Goal: Task Accomplishment & Management: Manage account settings

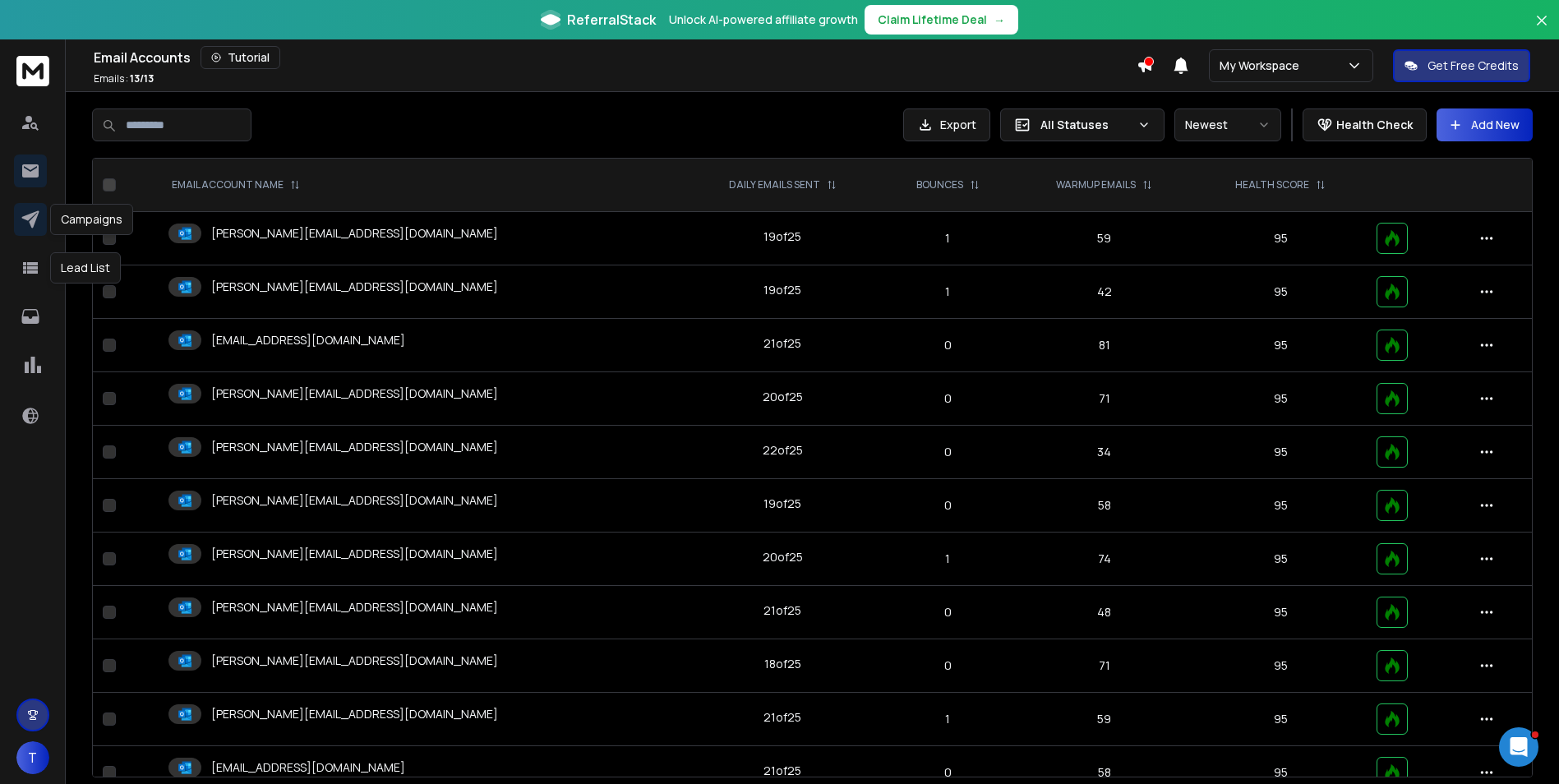
click at [28, 220] on icon at bounding box center [31, 219] width 20 height 20
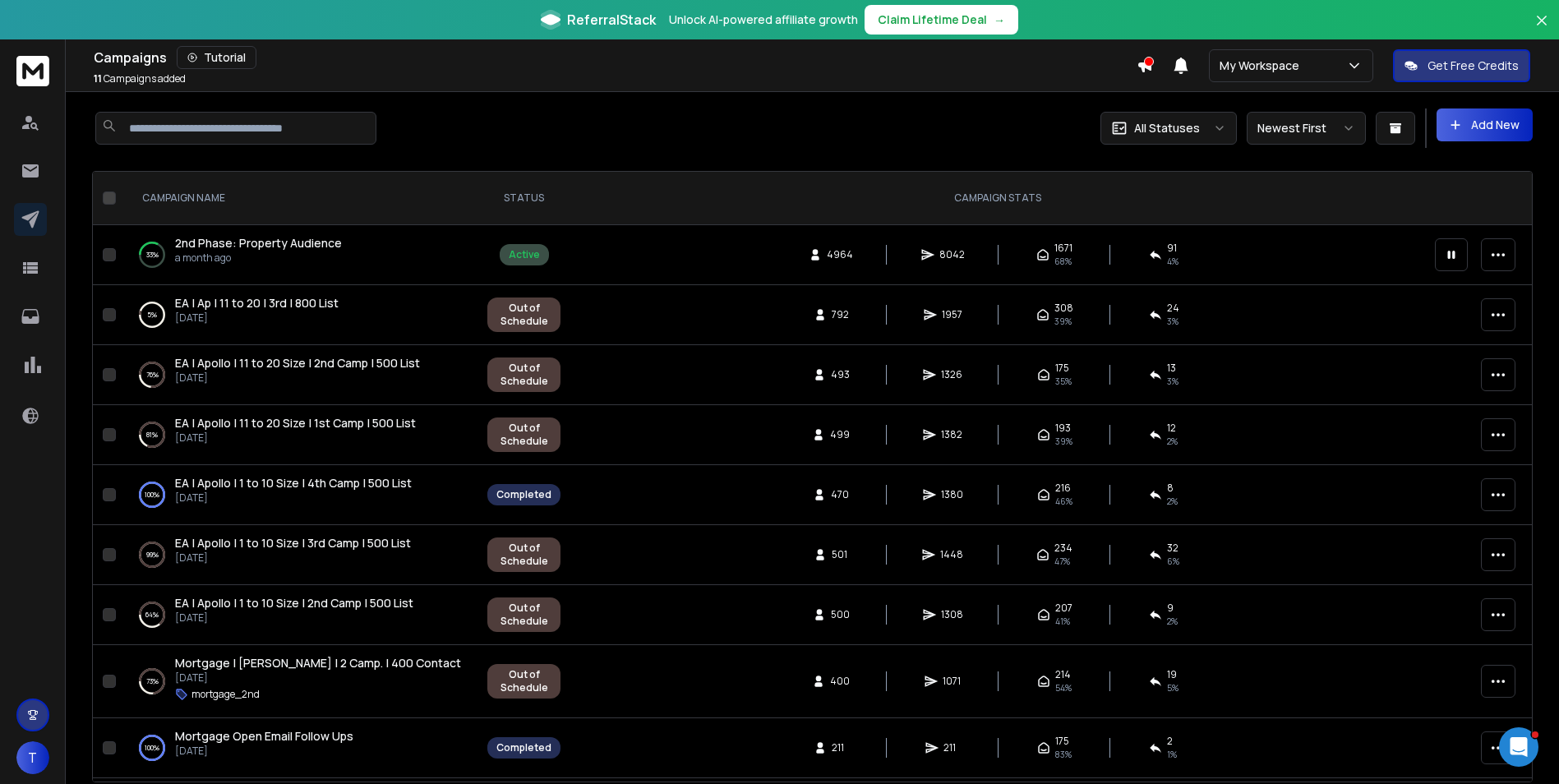
click at [217, 244] on span "2nd Phase: Property Audience" at bounding box center [259, 243] width 167 height 16
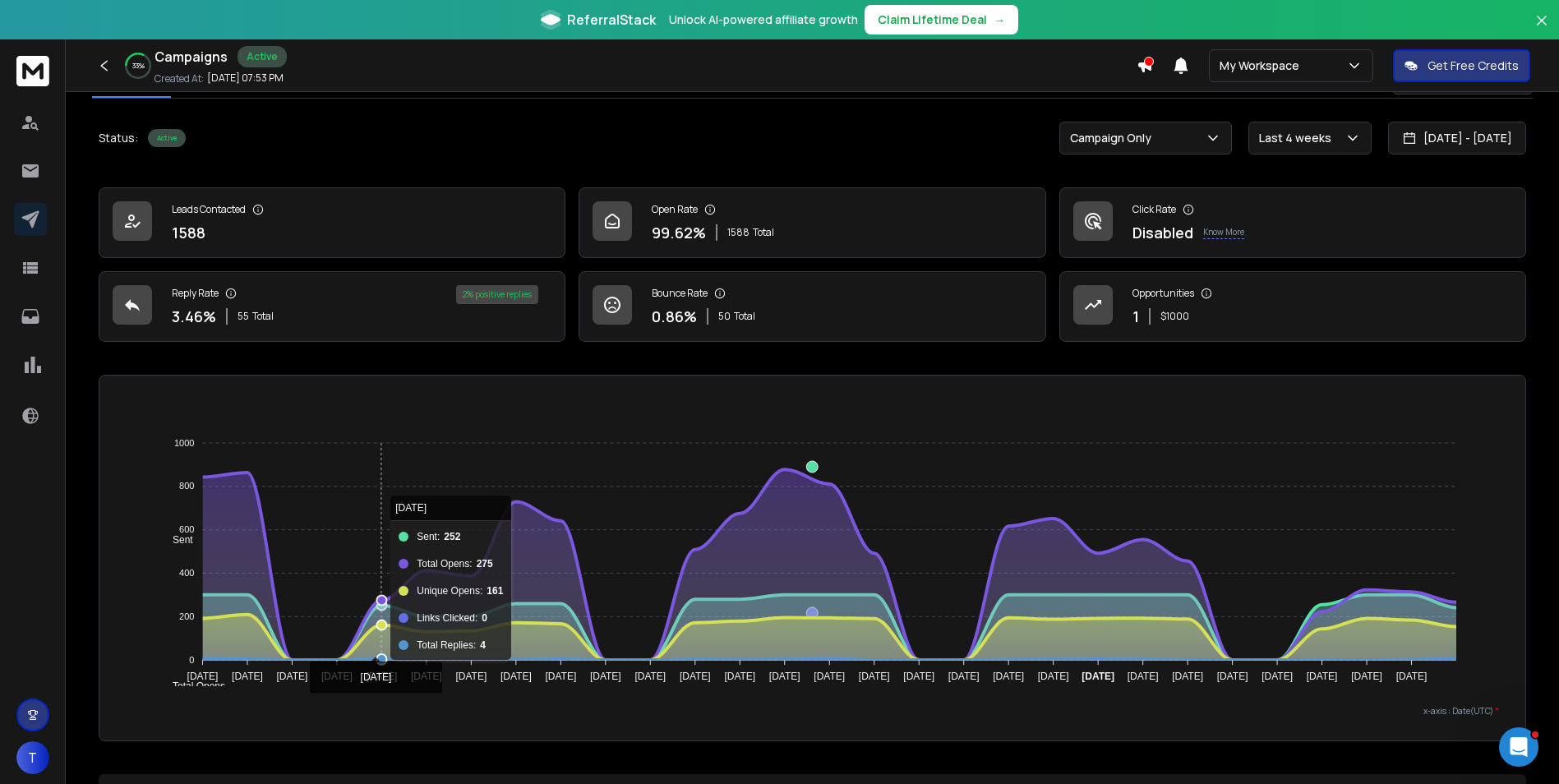
scroll to position [32, 0]
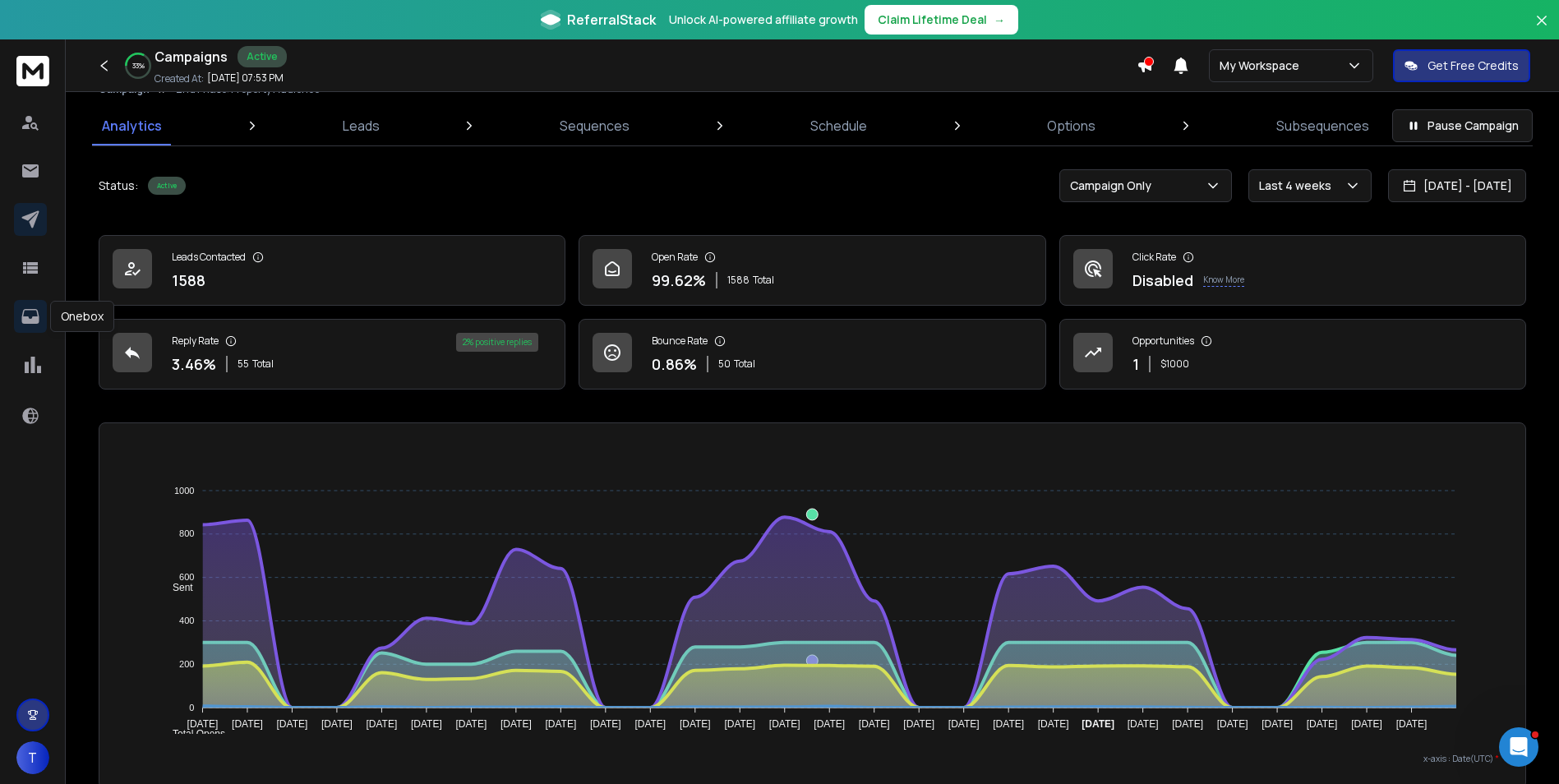
click at [28, 317] on icon at bounding box center [31, 316] width 20 height 20
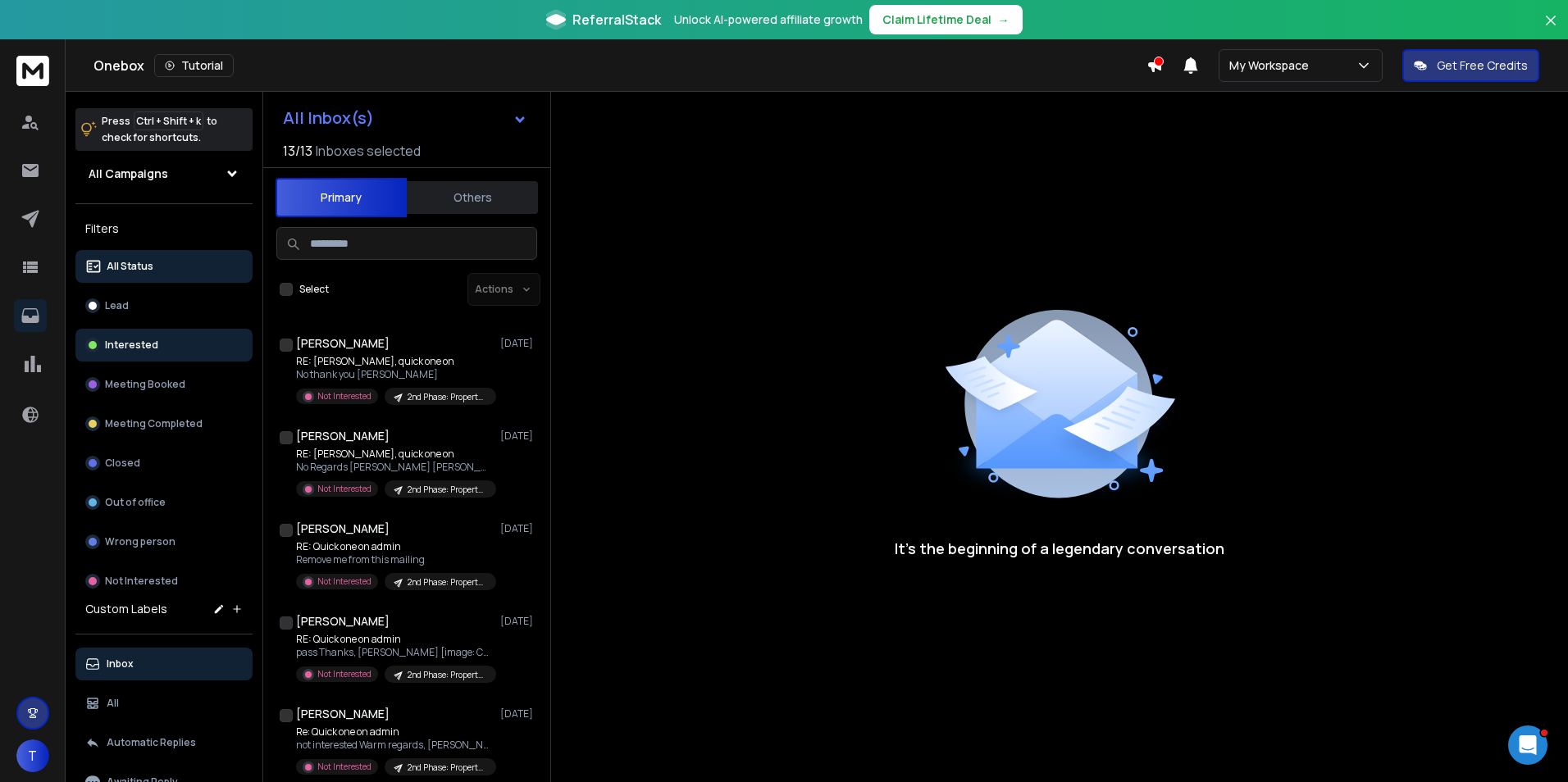
click at [141, 348] on p "Interested" at bounding box center [131, 345] width 53 height 13
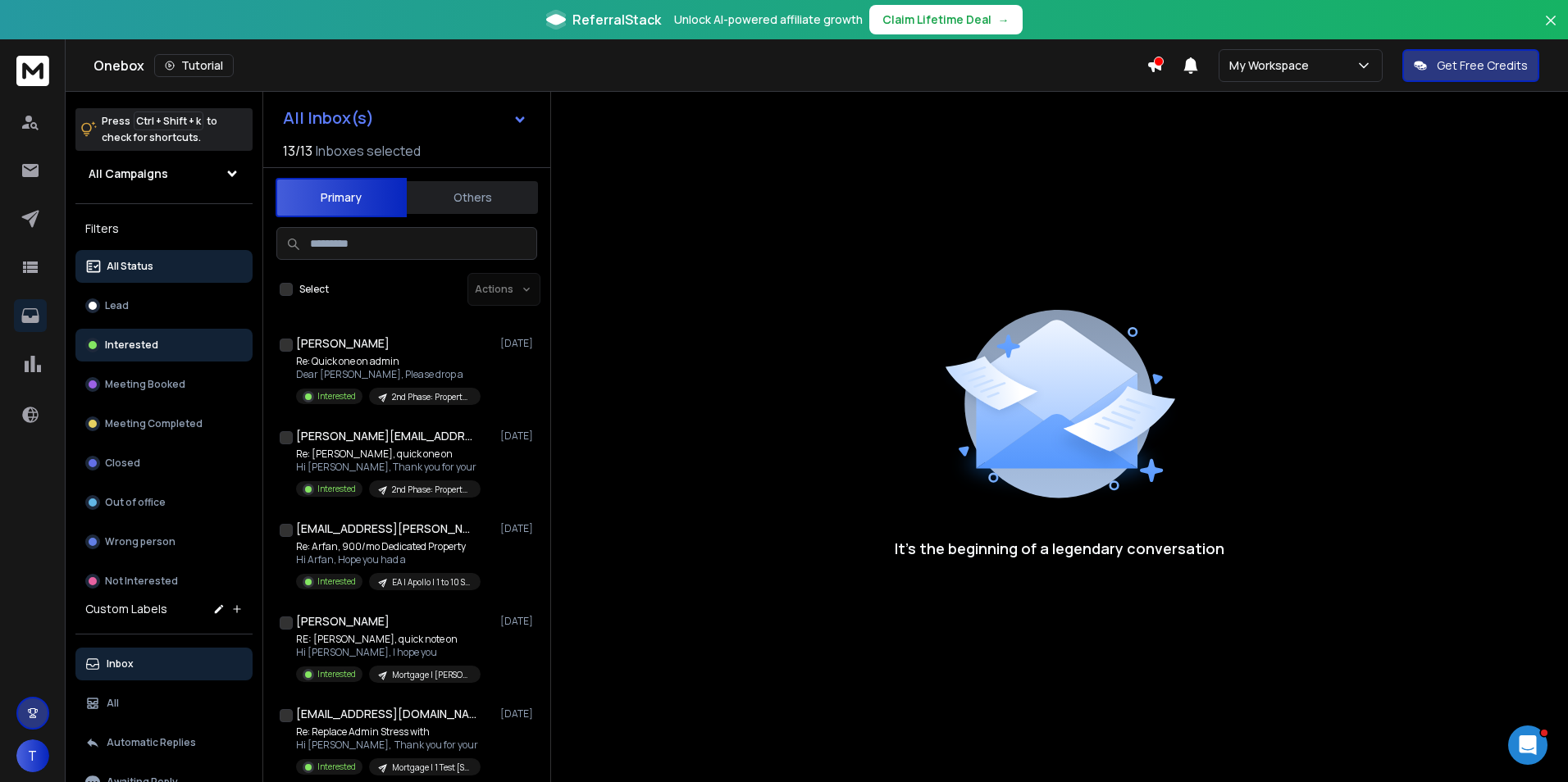
click at [136, 267] on p "All Status" at bounding box center [130, 266] width 47 height 13
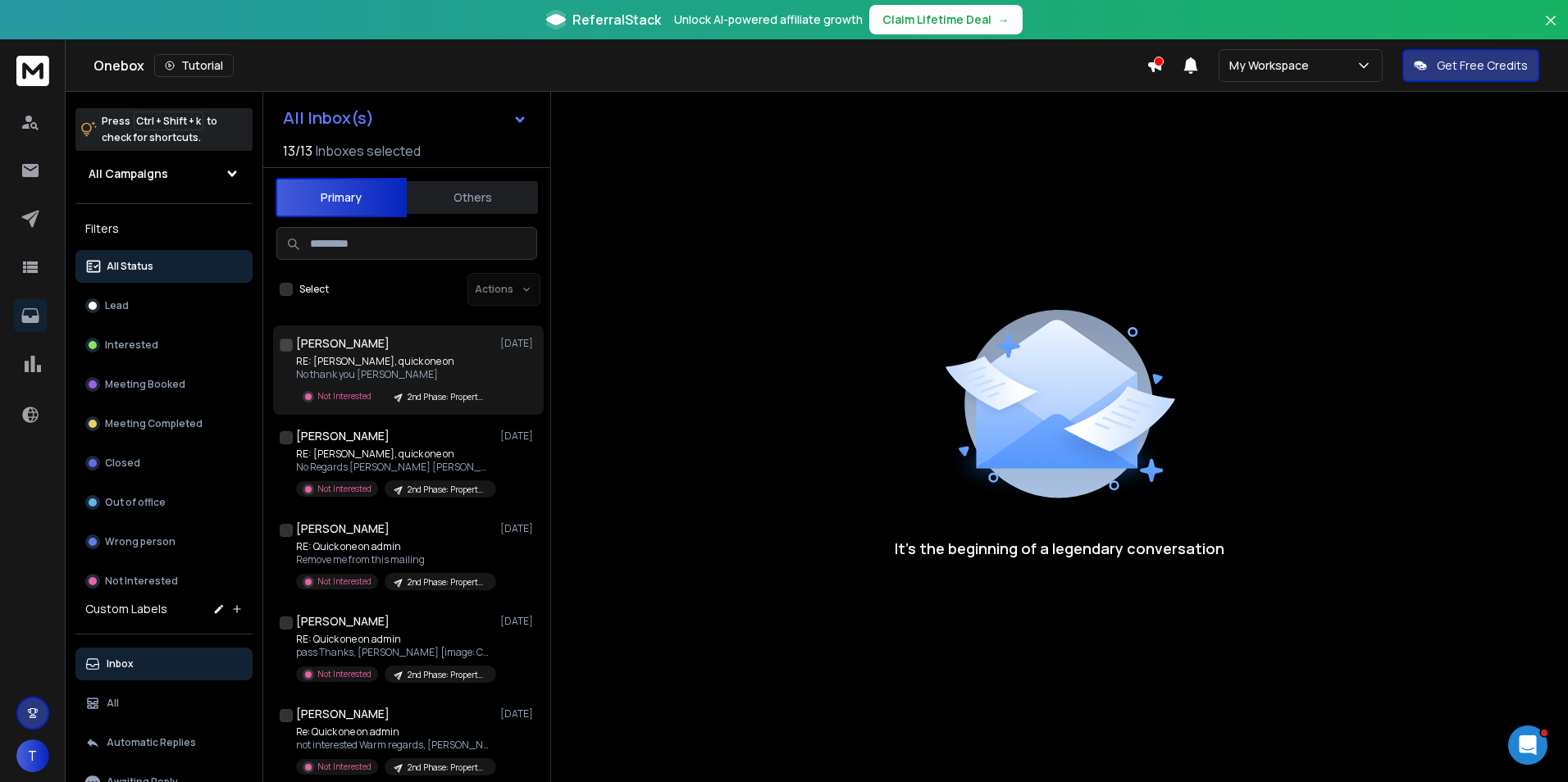
click at [384, 359] on p "RE: [PERSON_NAME], quick one on" at bounding box center [394, 362] width 196 height 13
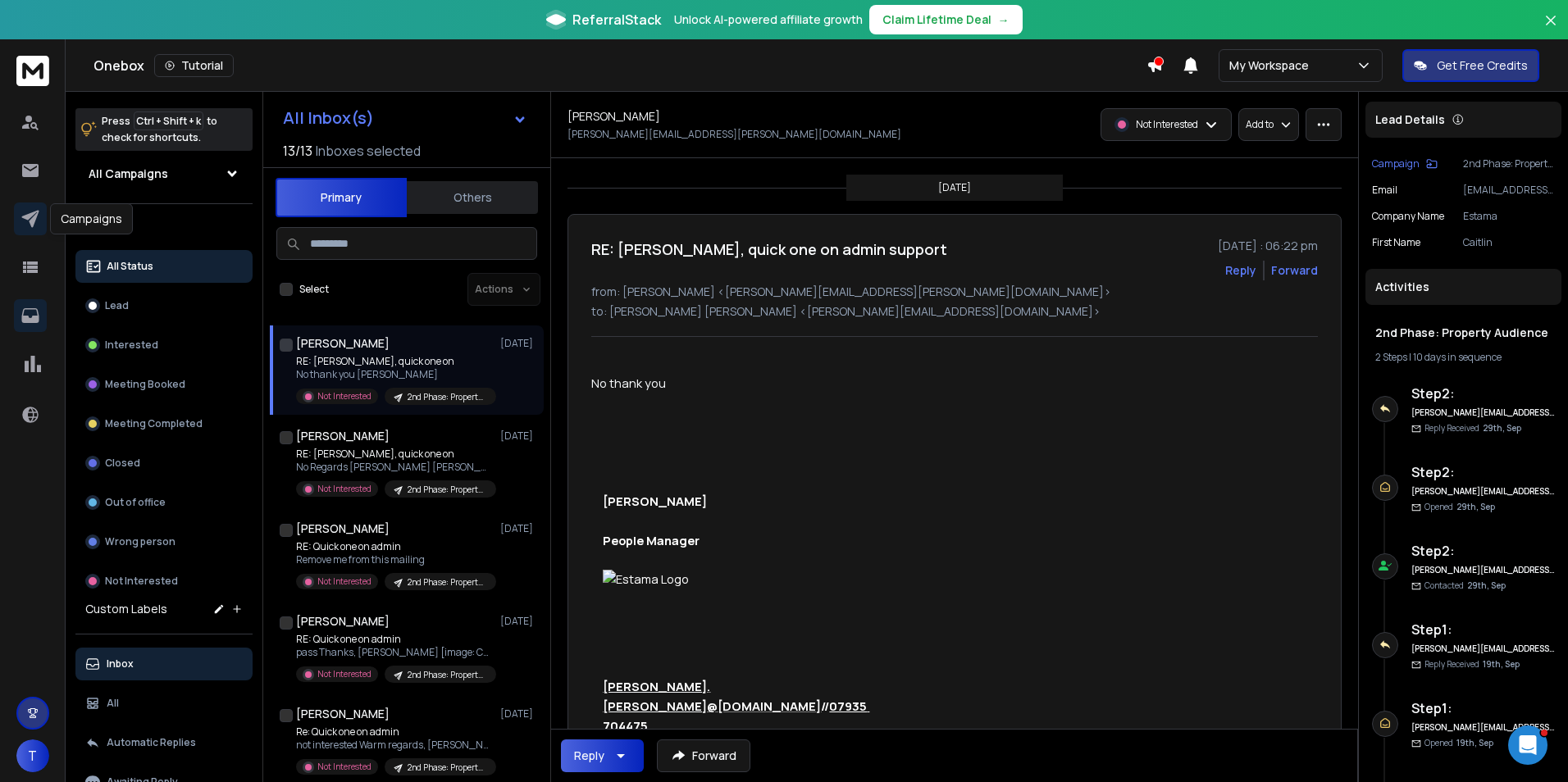
click at [22, 225] on icon at bounding box center [31, 219] width 20 height 20
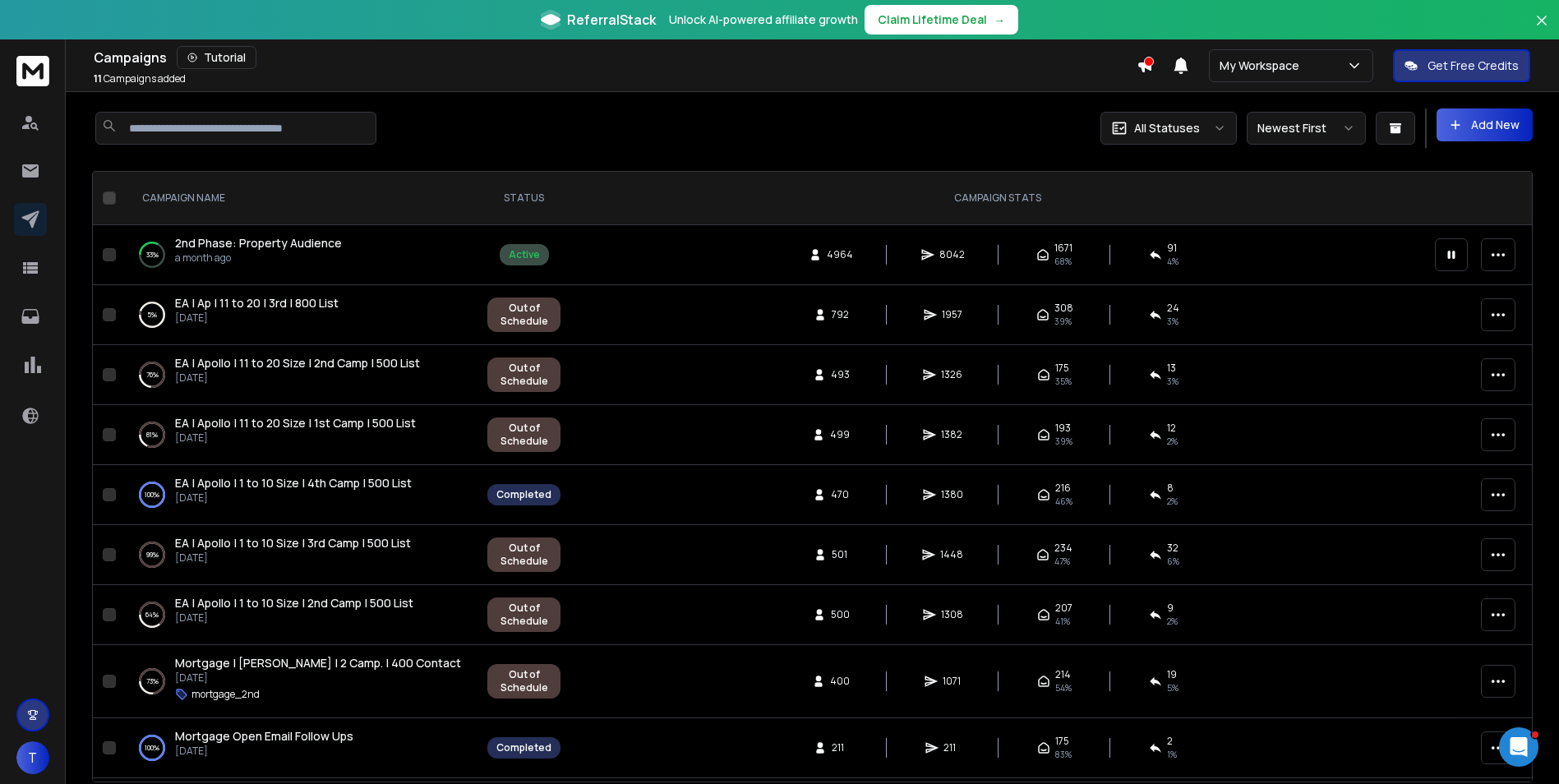
click at [234, 241] on span "2nd Phase: Property Audience" at bounding box center [259, 243] width 167 height 16
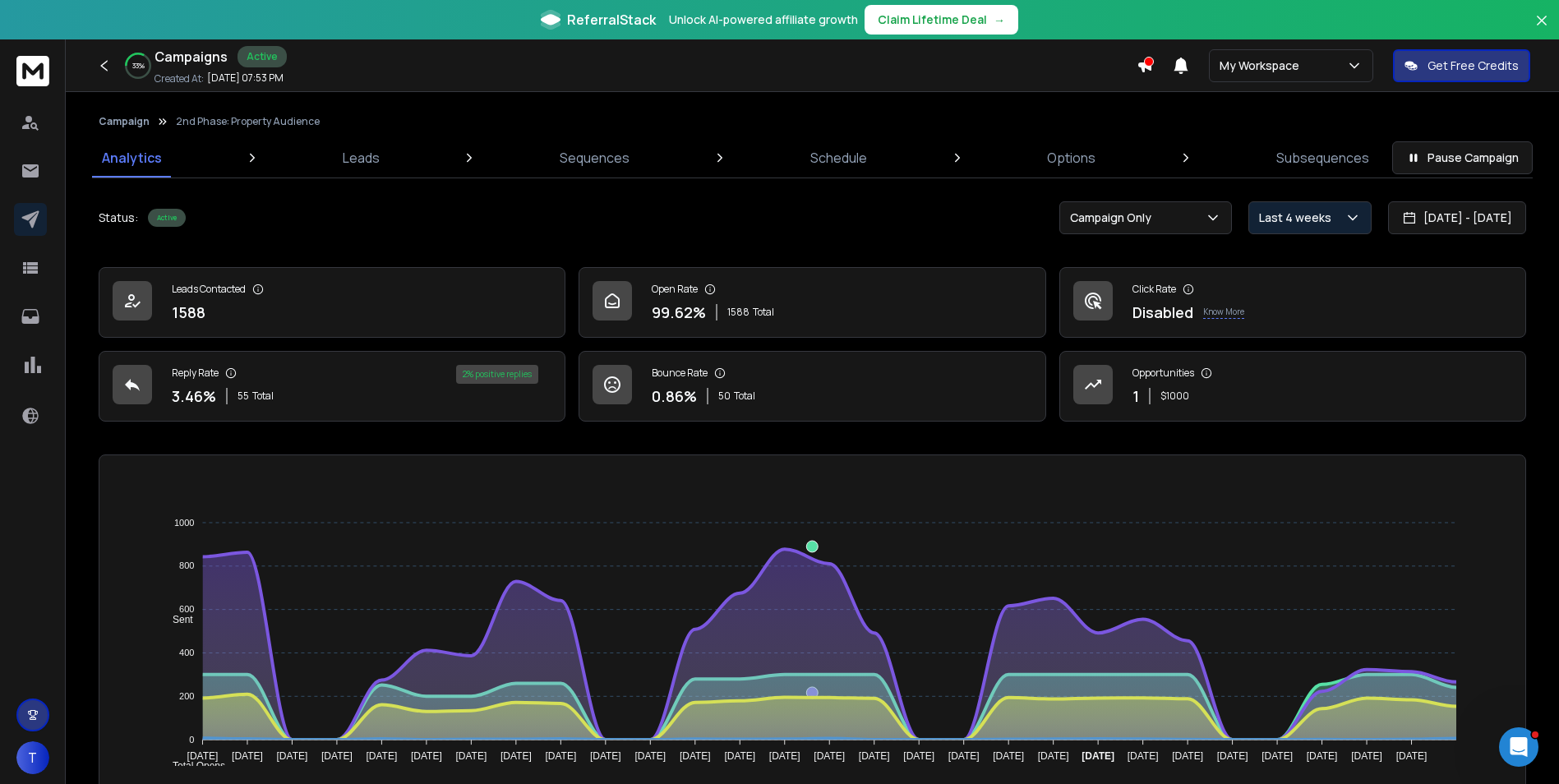
click at [1345, 220] on icon "button" at bounding box center [1353, 218] width 17 height 17
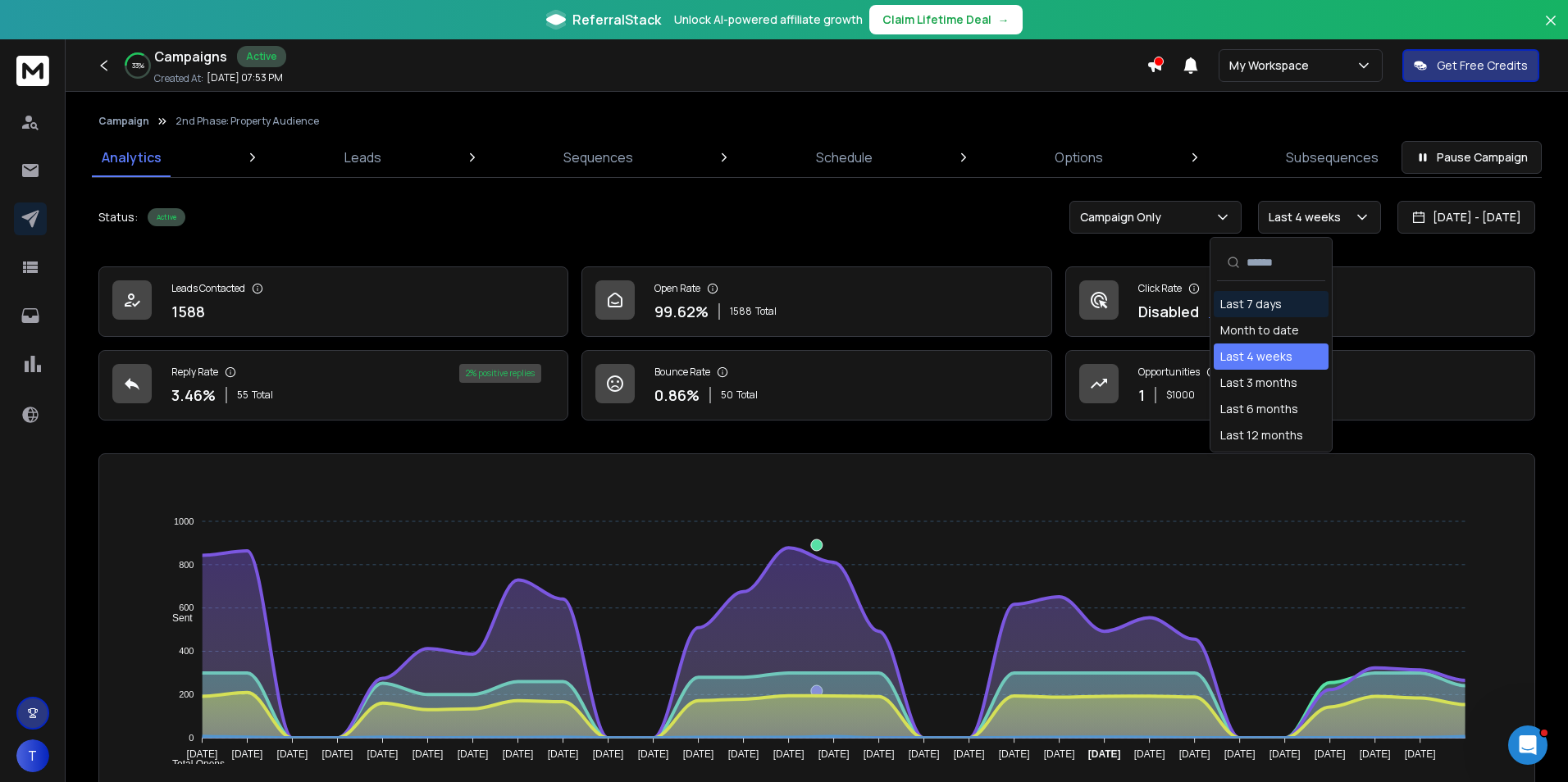
click at [1280, 300] on div "Last 7 days" at bounding box center [1271, 304] width 115 height 27
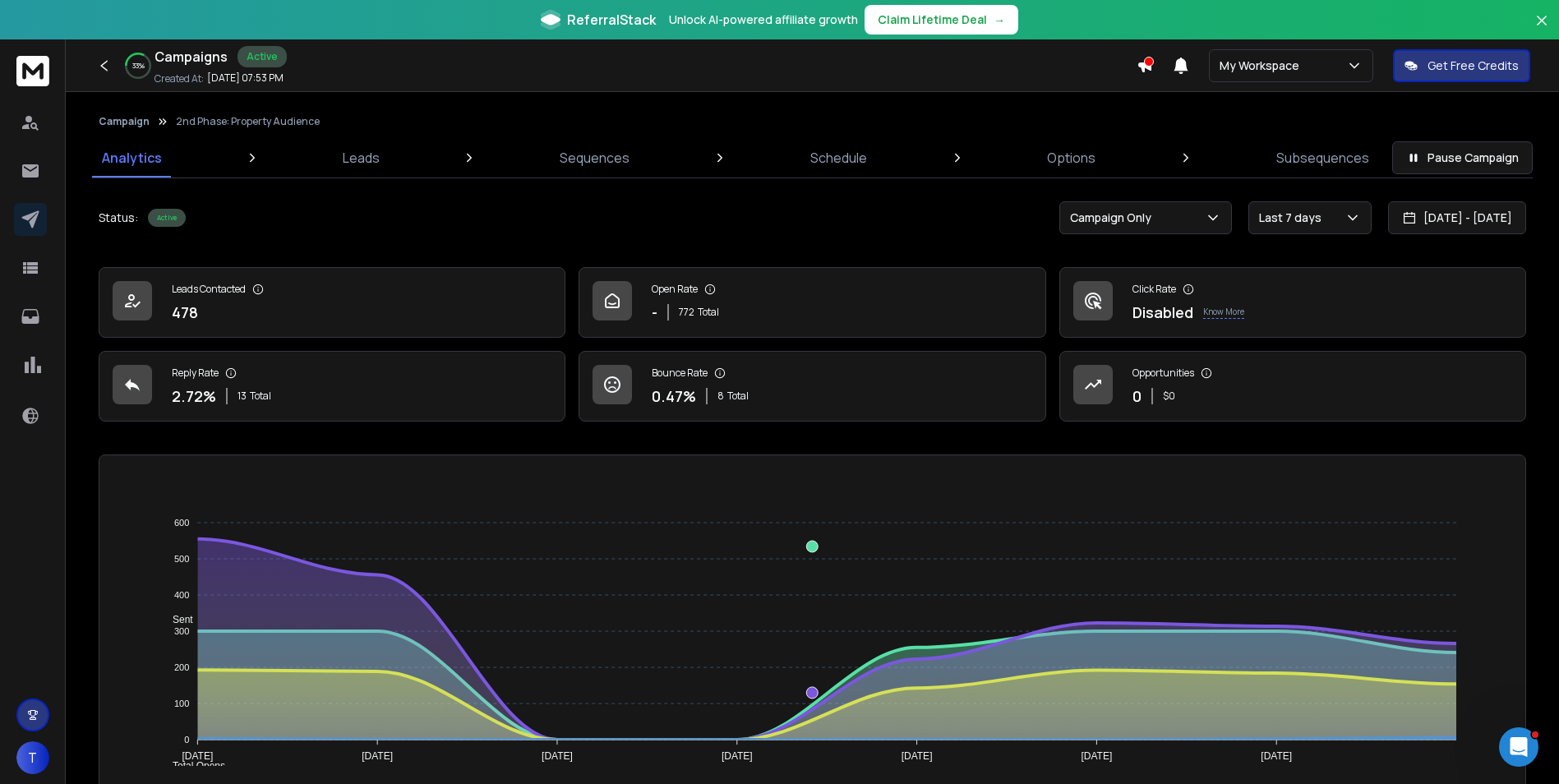
click at [245, 397] on span "13" at bounding box center [242, 396] width 9 height 13
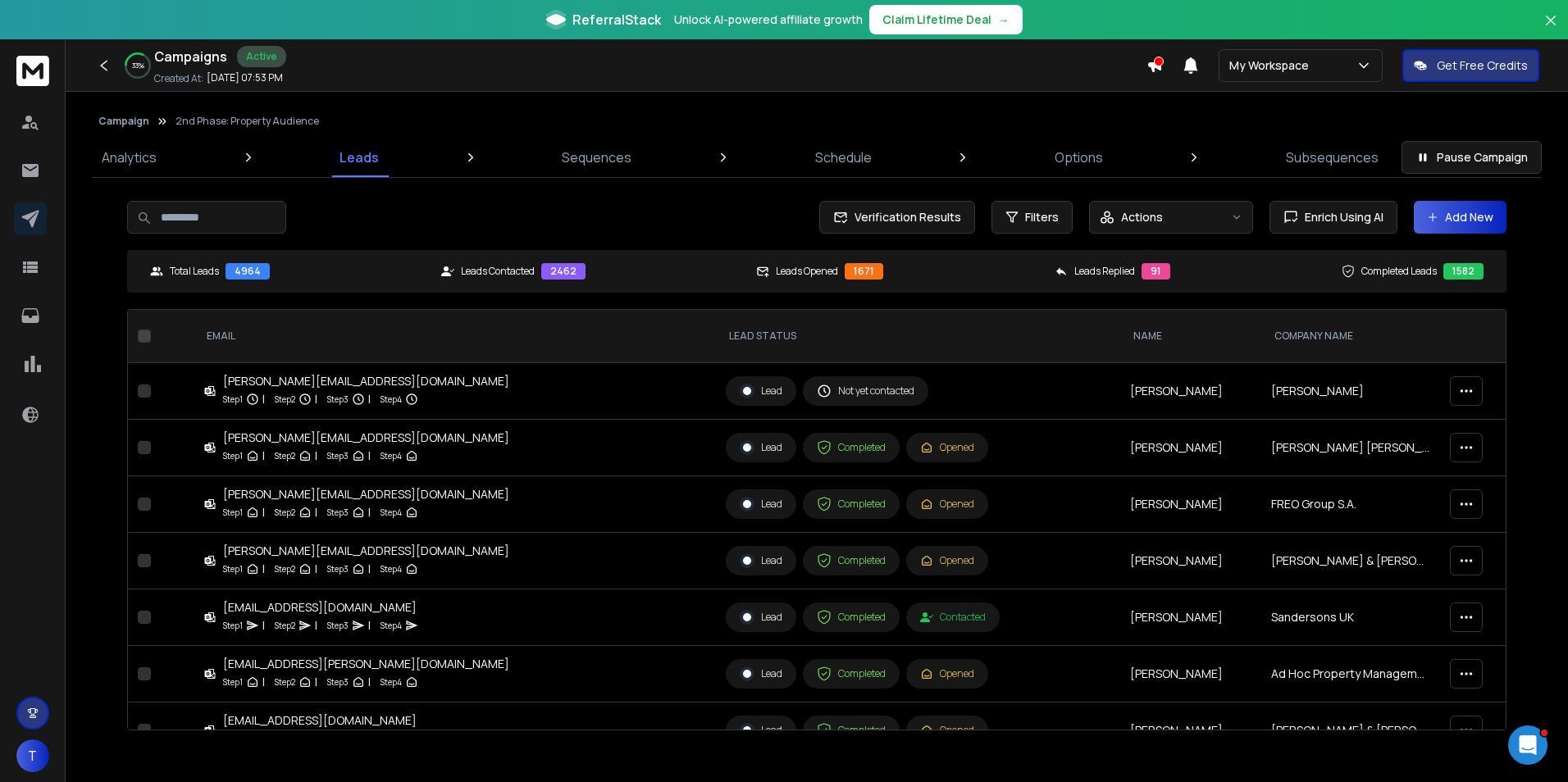
click at [354, 160] on p "Leads" at bounding box center [359, 157] width 39 height 20
click at [144, 159] on p "Analytics" at bounding box center [129, 157] width 55 height 20
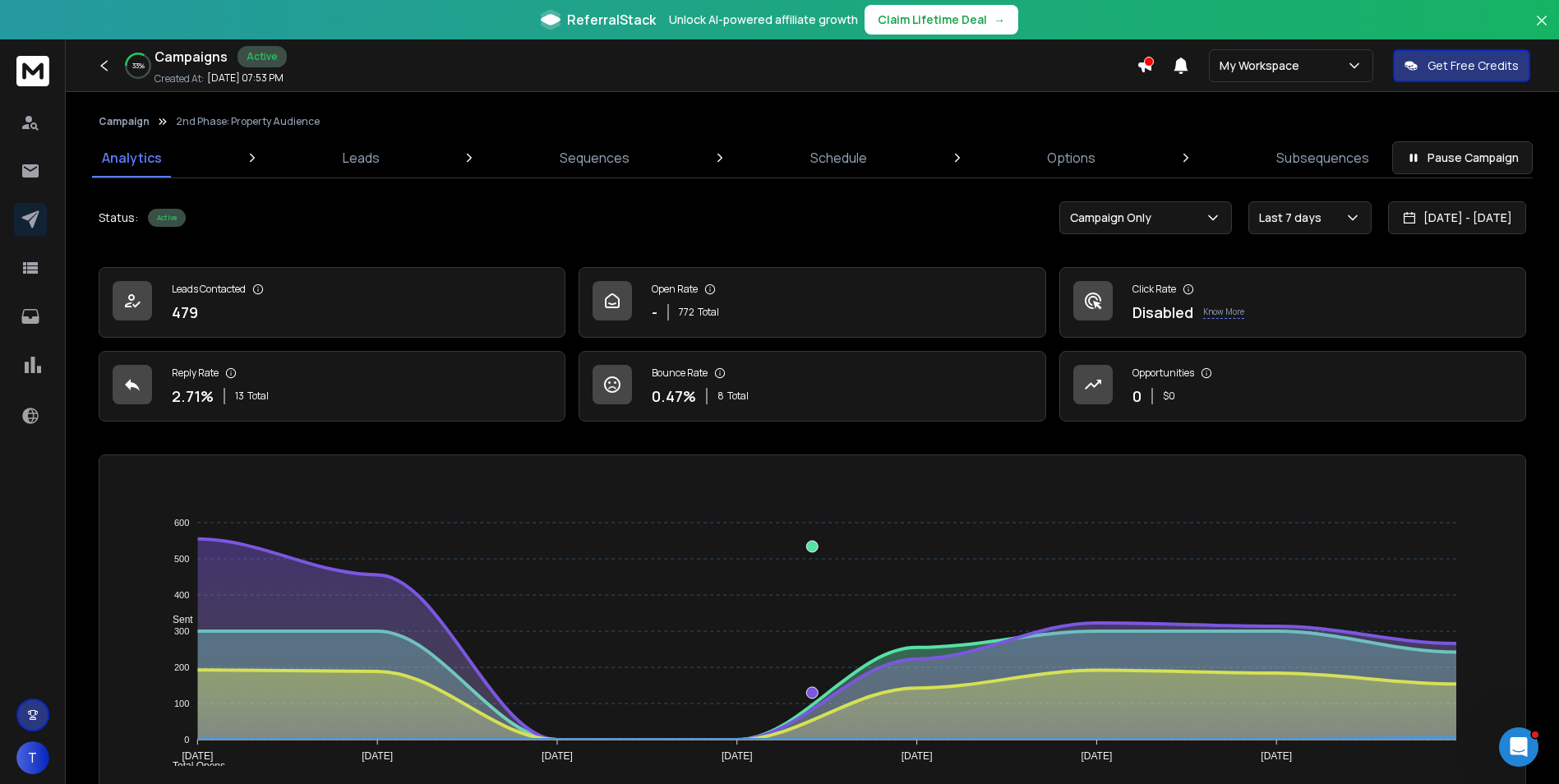
click at [239, 395] on span "13" at bounding box center [239, 396] width 9 height 13
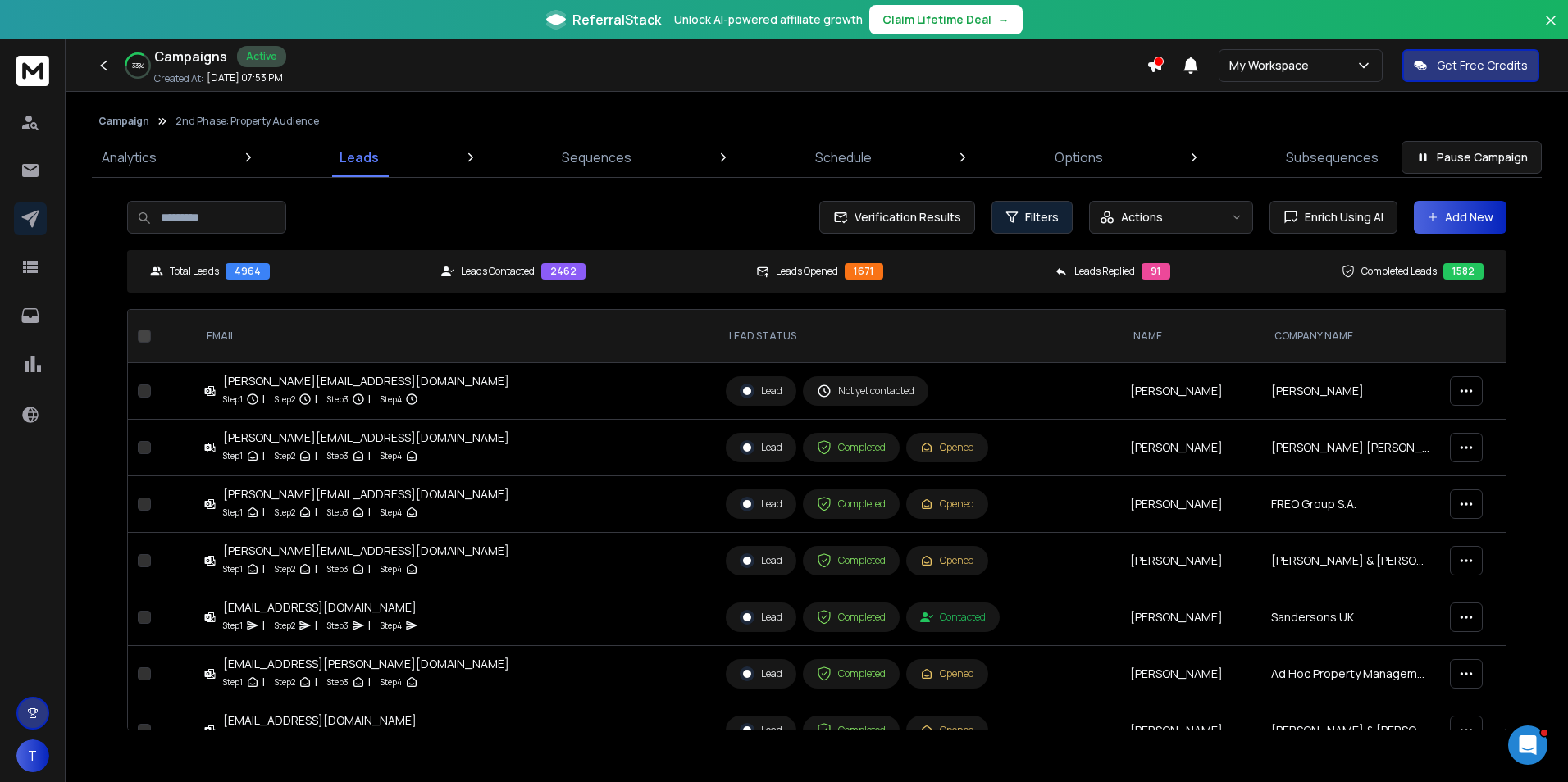
click at [1039, 213] on span "Filters" at bounding box center [1041, 217] width 33 height 17
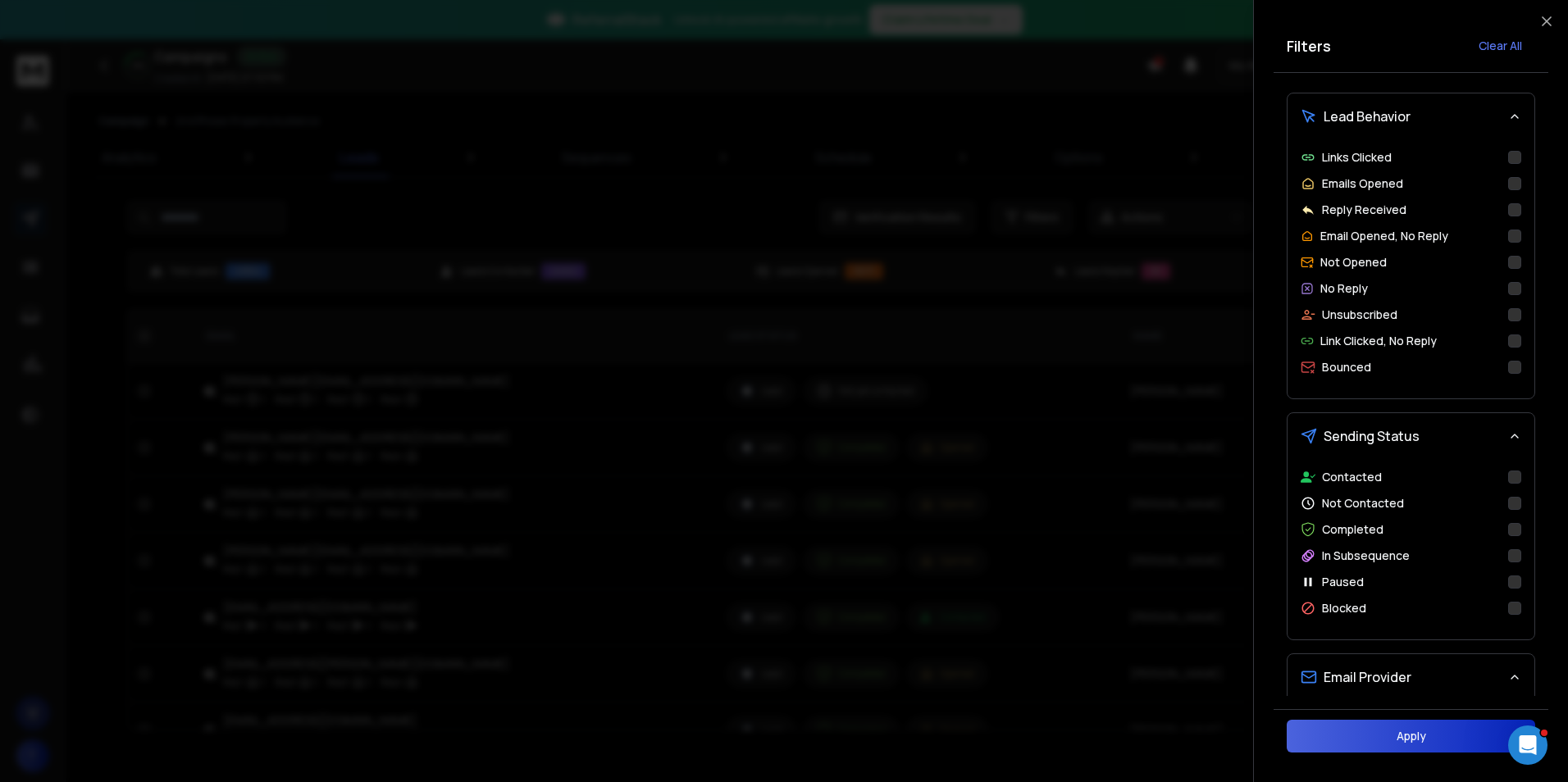
click at [1392, 207] on p "Reply Received" at bounding box center [1363, 210] width 84 height 17
click at [1508, 207] on button "Reply Received" at bounding box center [1515, 210] width 13 height 13
click at [1450, 735] on button "Apply" at bounding box center [1411, 735] width 249 height 32
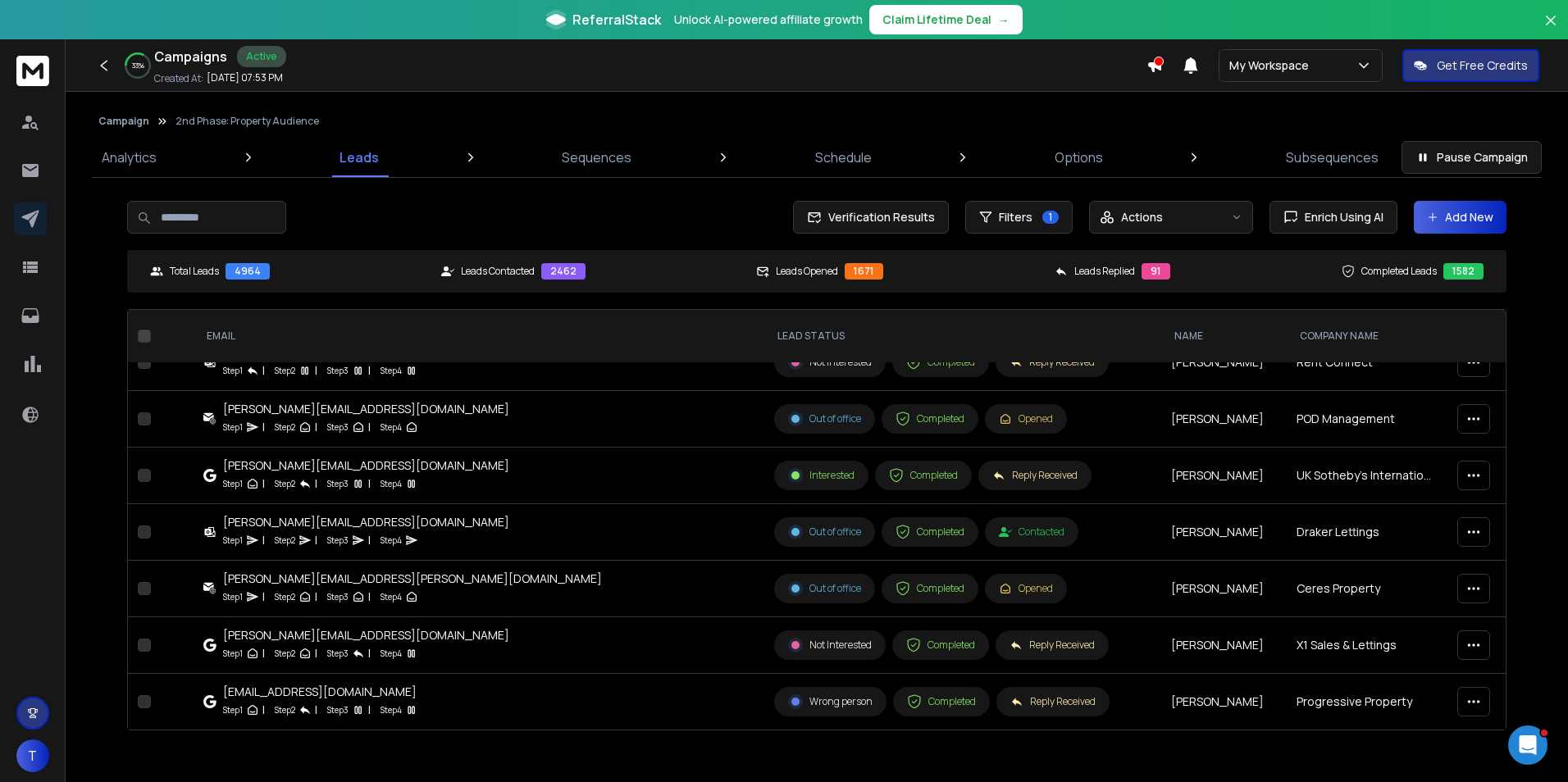
scroll to position [1967, 0]
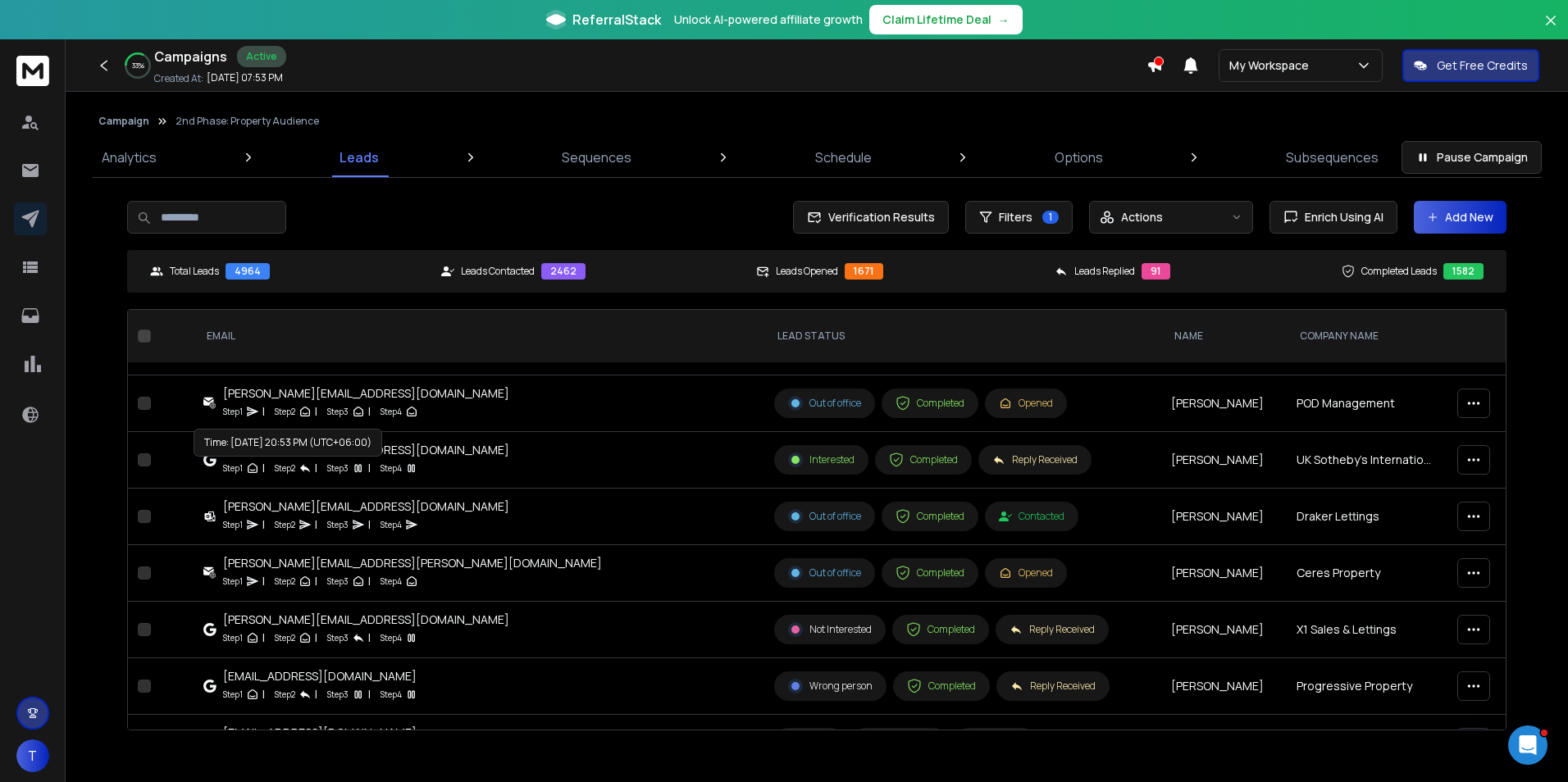
drag, startPoint x: 427, startPoint y: 453, endPoint x: 513, endPoint y: 453, distance: 86.0
click at [513, 453] on div "[PERSON_NAME][EMAIL_ADDRESS][DOMAIN_NAME] Step 1 | Step 2 | Step 3 | Step 4" at bounding box center [479, 459] width 551 height 36
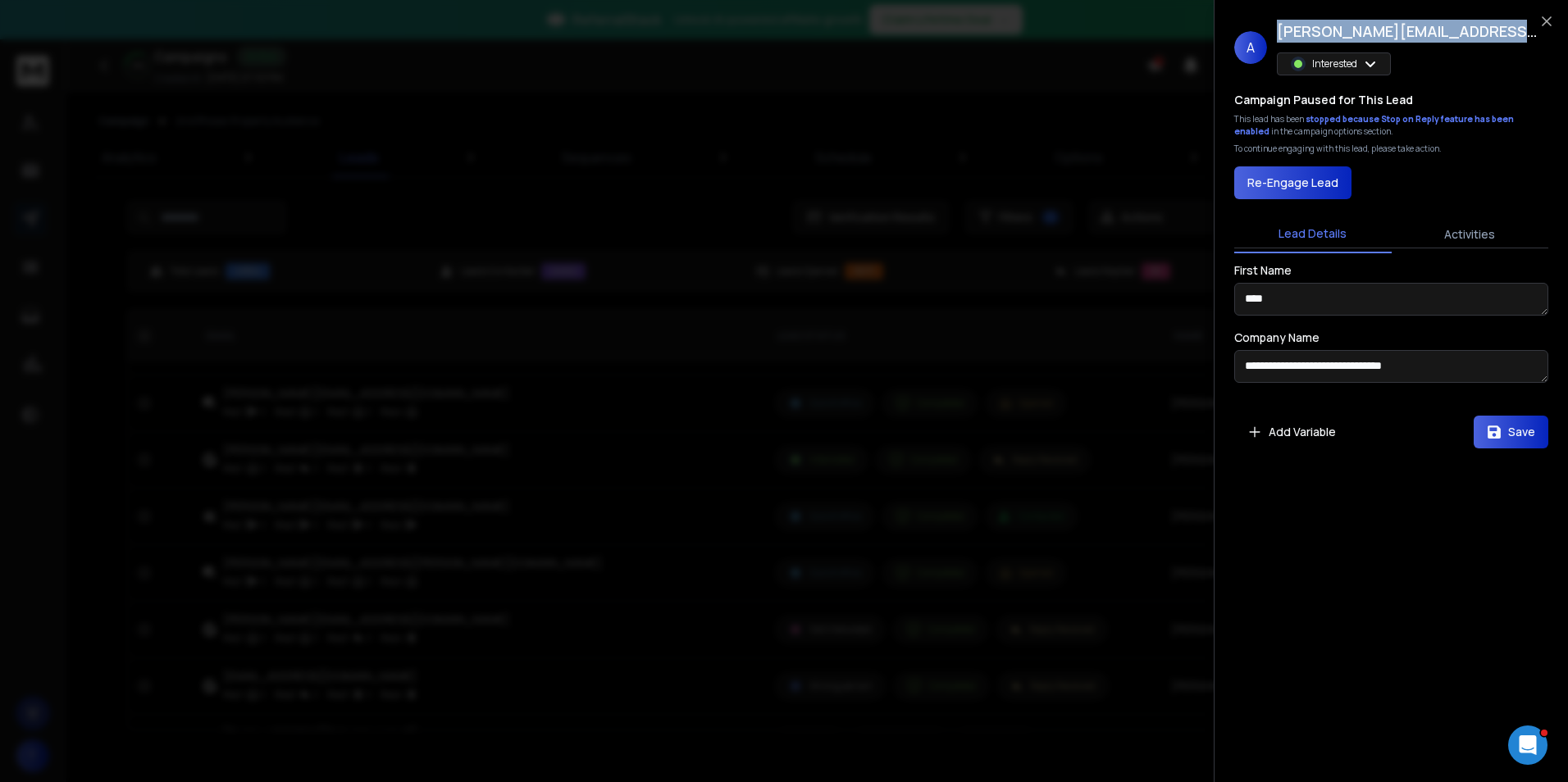
drag, startPoint x: 1278, startPoint y: 30, endPoint x: 1531, endPoint y: 43, distance: 253.3
click at [1531, 43] on div "[PERSON_NAME][EMAIL_ADDRESS][DOMAIN_NAME] Interested" at bounding box center [1407, 47] width 262 height 56
copy h1 "[PERSON_NAME][EMAIL_ADDRESS][DOMAIN_NAME]"
click at [1549, 17] on icon "button" at bounding box center [1546, 22] width 17 height 17
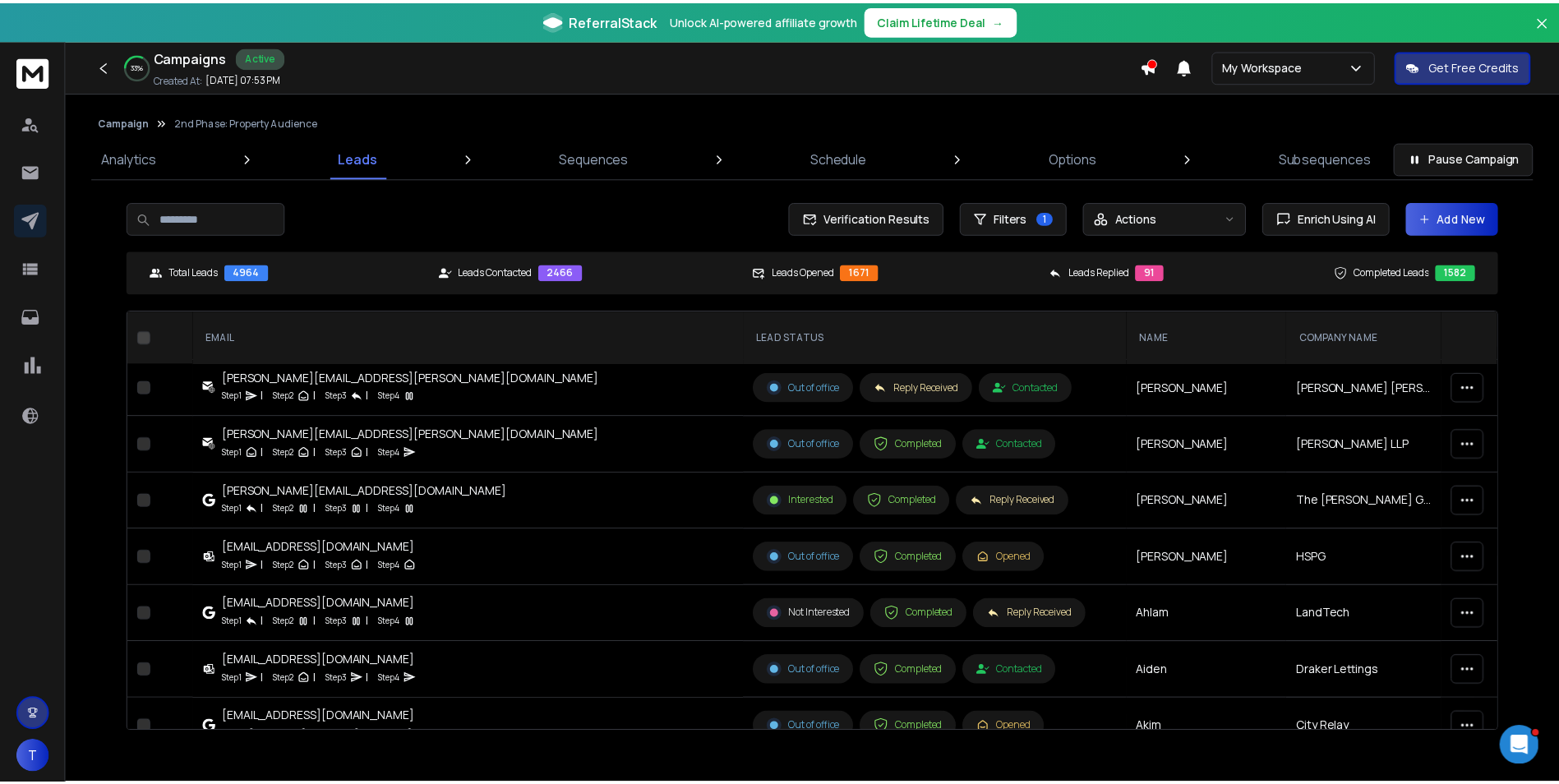
scroll to position [0, 0]
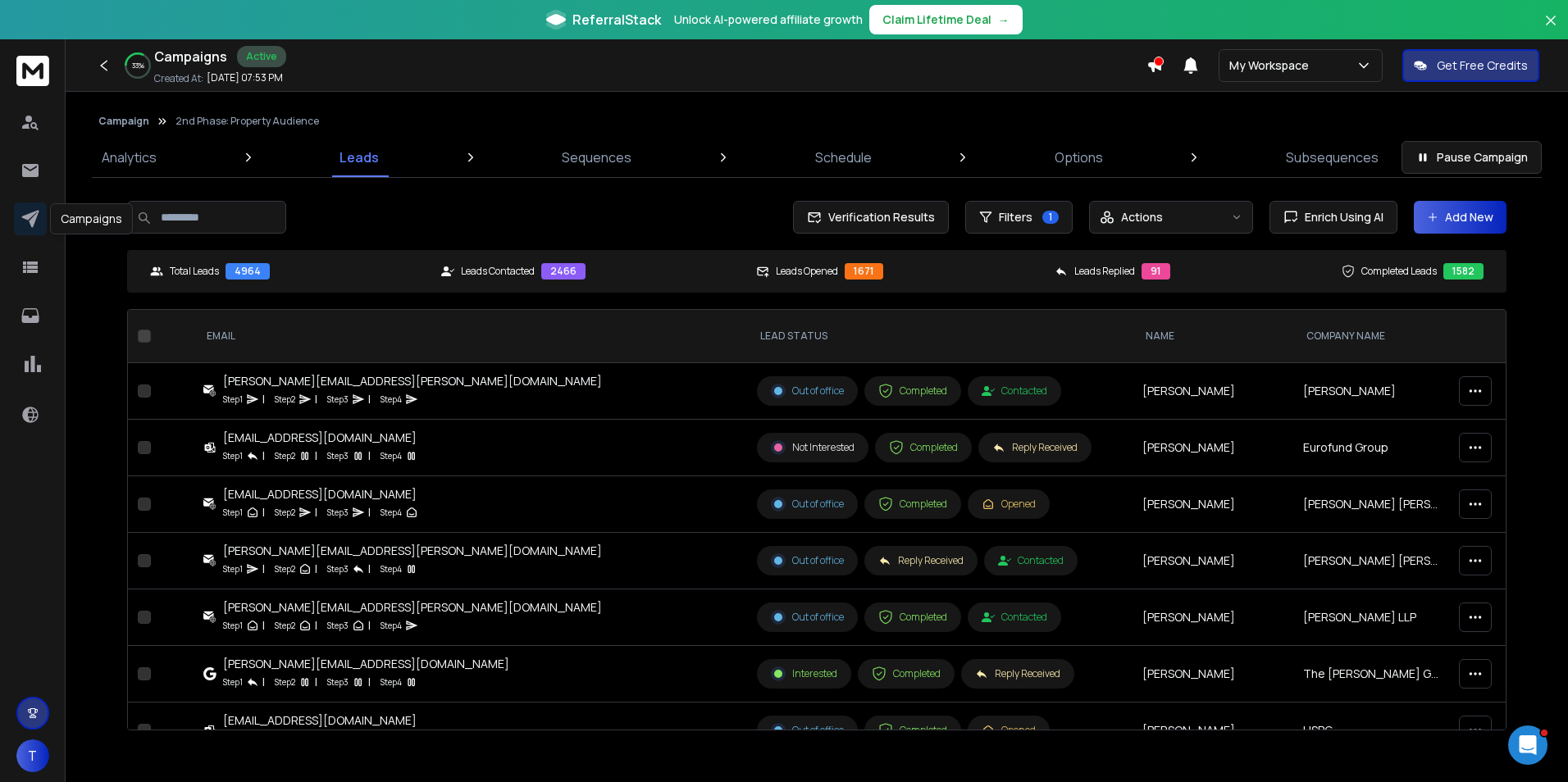
drag, startPoint x: 27, startPoint y: 219, endPoint x: 37, endPoint y: 227, distance: 12.8
click at [27, 219] on icon at bounding box center [30, 219] width 17 height 17
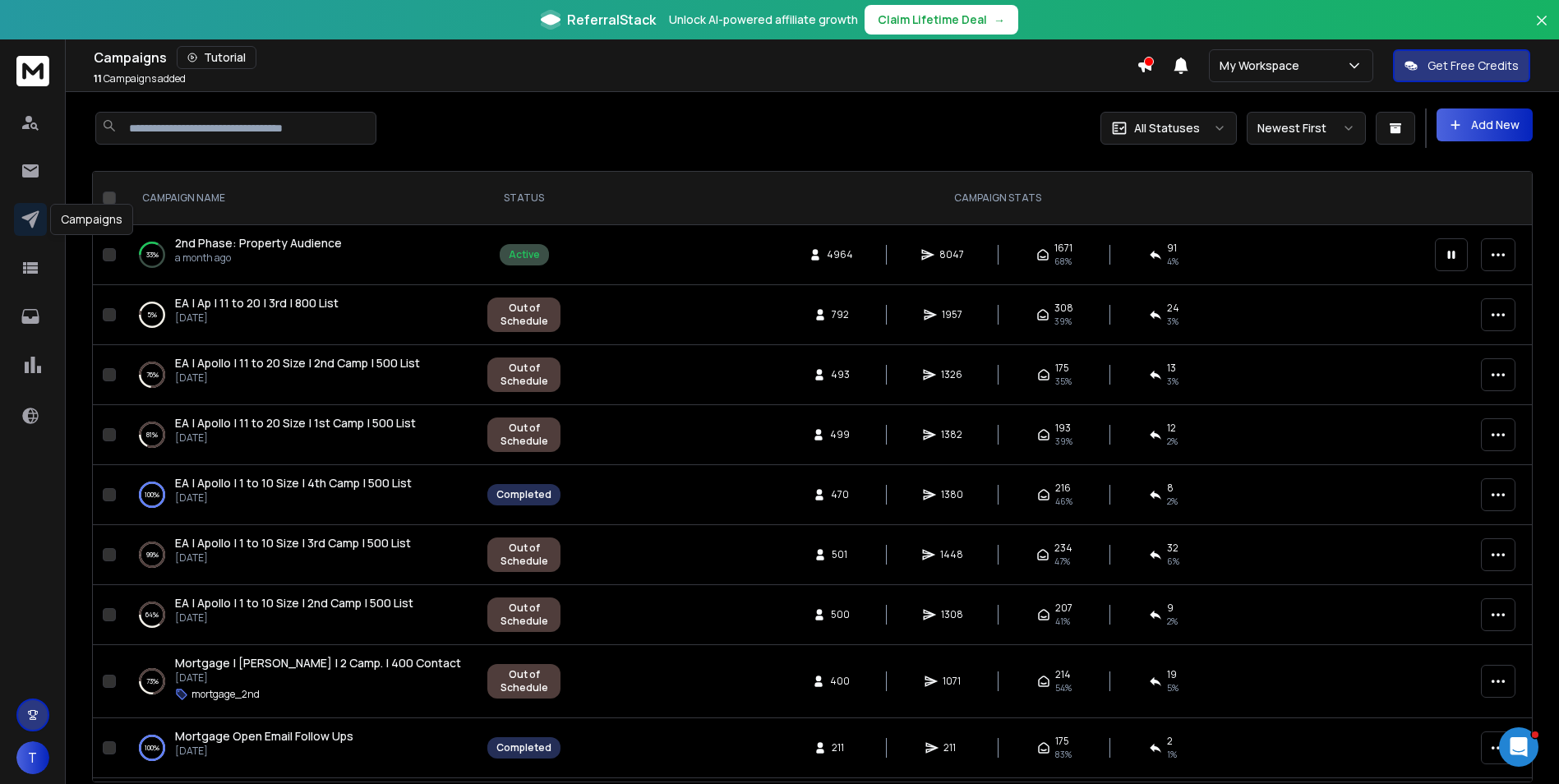
click at [269, 139] on input at bounding box center [235, 128] width 281 height 33
paste input "**********"
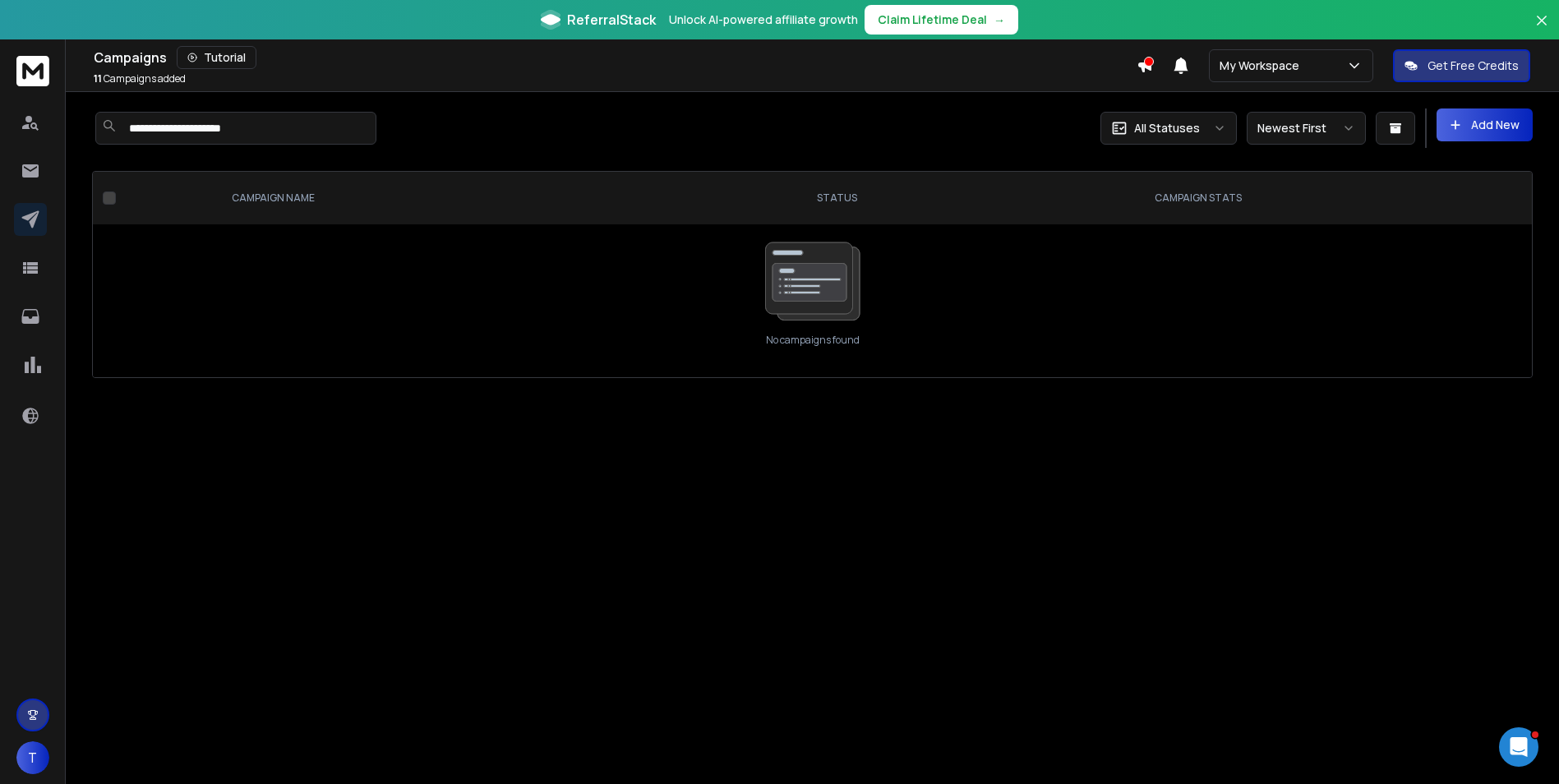
type input "**********"
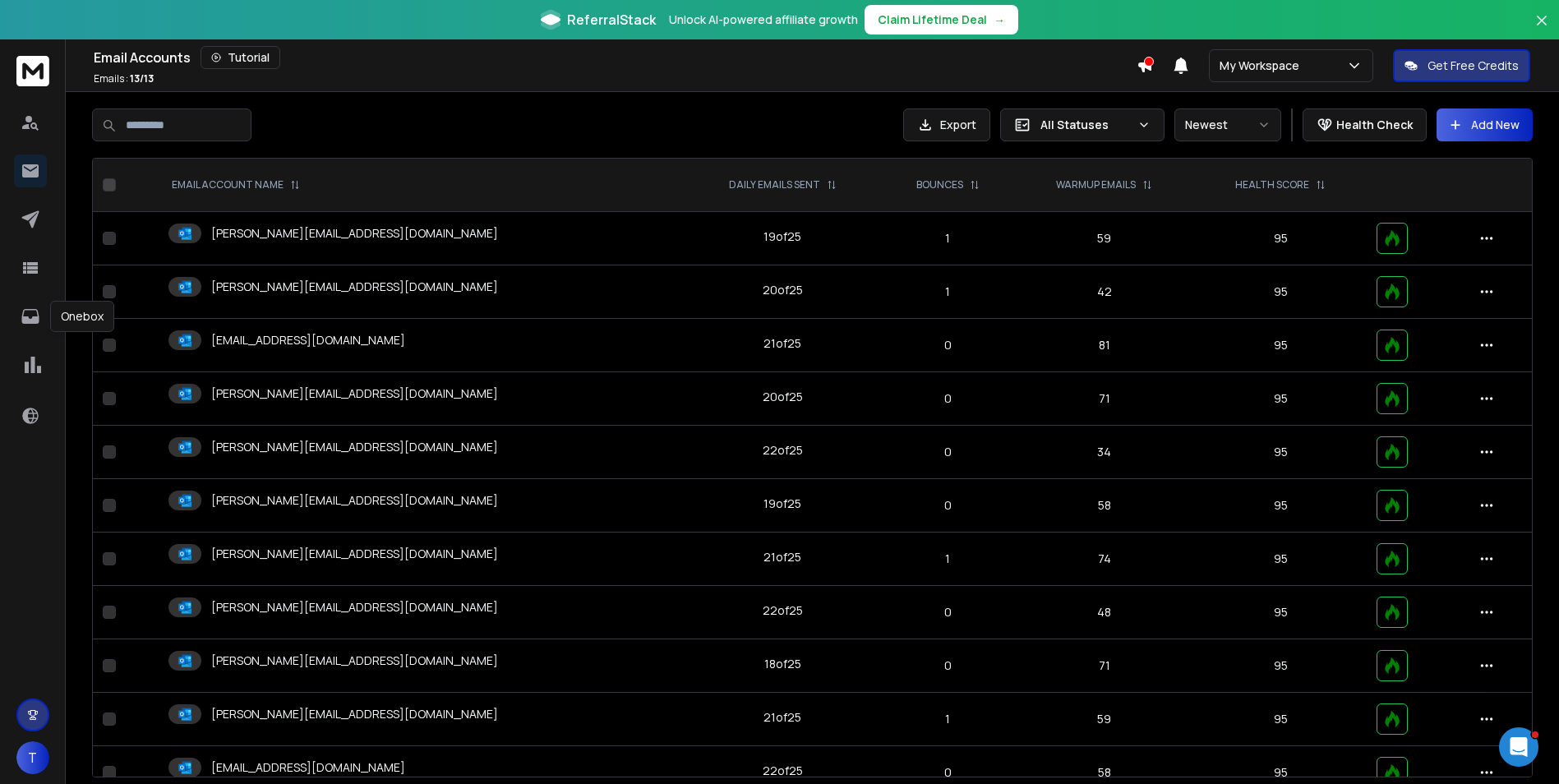
drag, startPoint x: 27, startPoint y: 319, endPoint x: 50, endPoint y: 341, distance: 31.8
click at [27, 319] on icon at bounding box center [30, 316] width 18 height 15
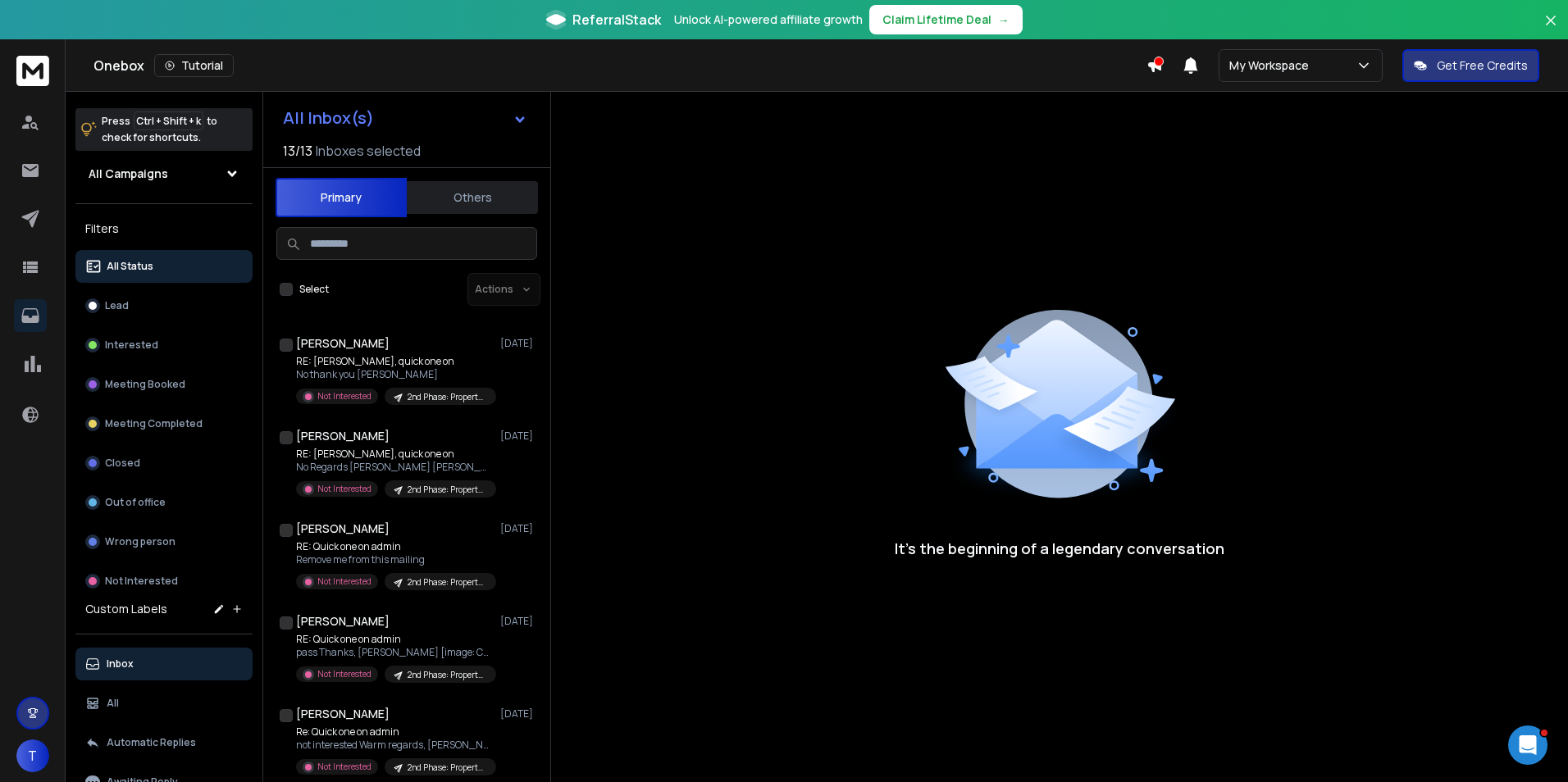
click at [413, 255] on input at bounding box center [406, 243] width 261 height 32
paste input "**********"
type input "**********"
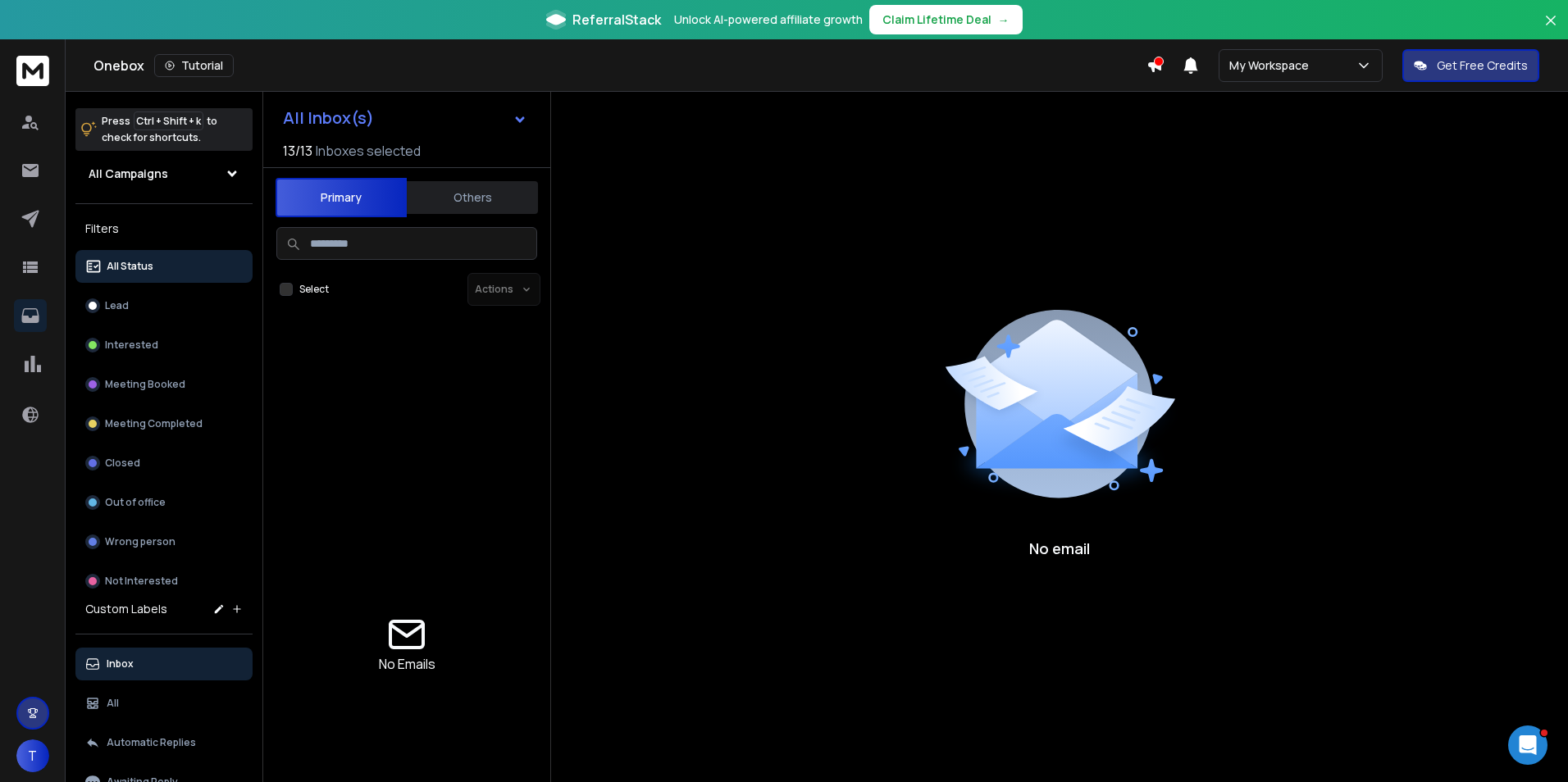
click at [526, 290] on div "Actions" at bounding box center [504, 289] width 73 height 32
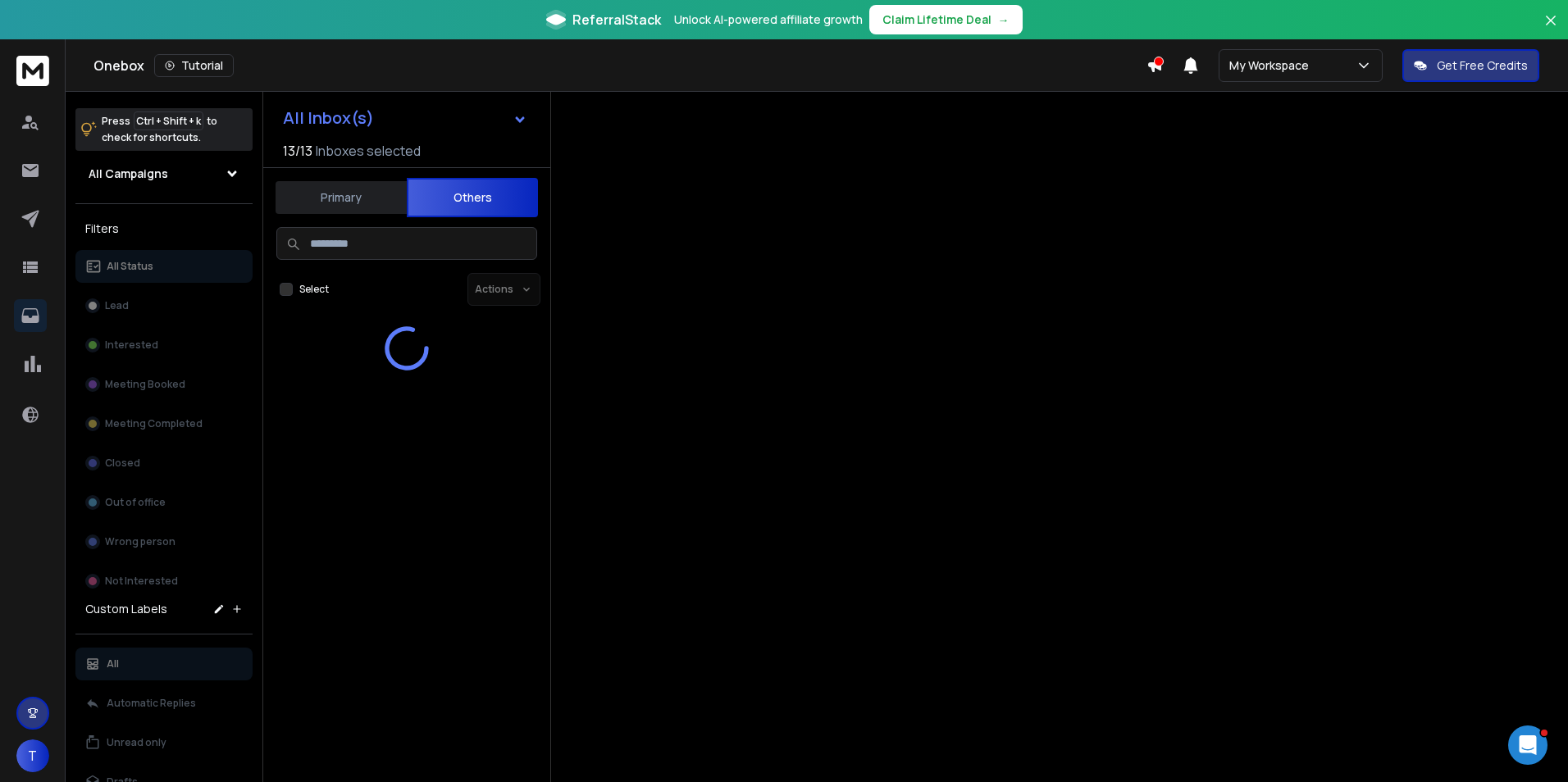
click at [466, 200] on button "Others" at bounding box center [473, 197] width 131 height 39
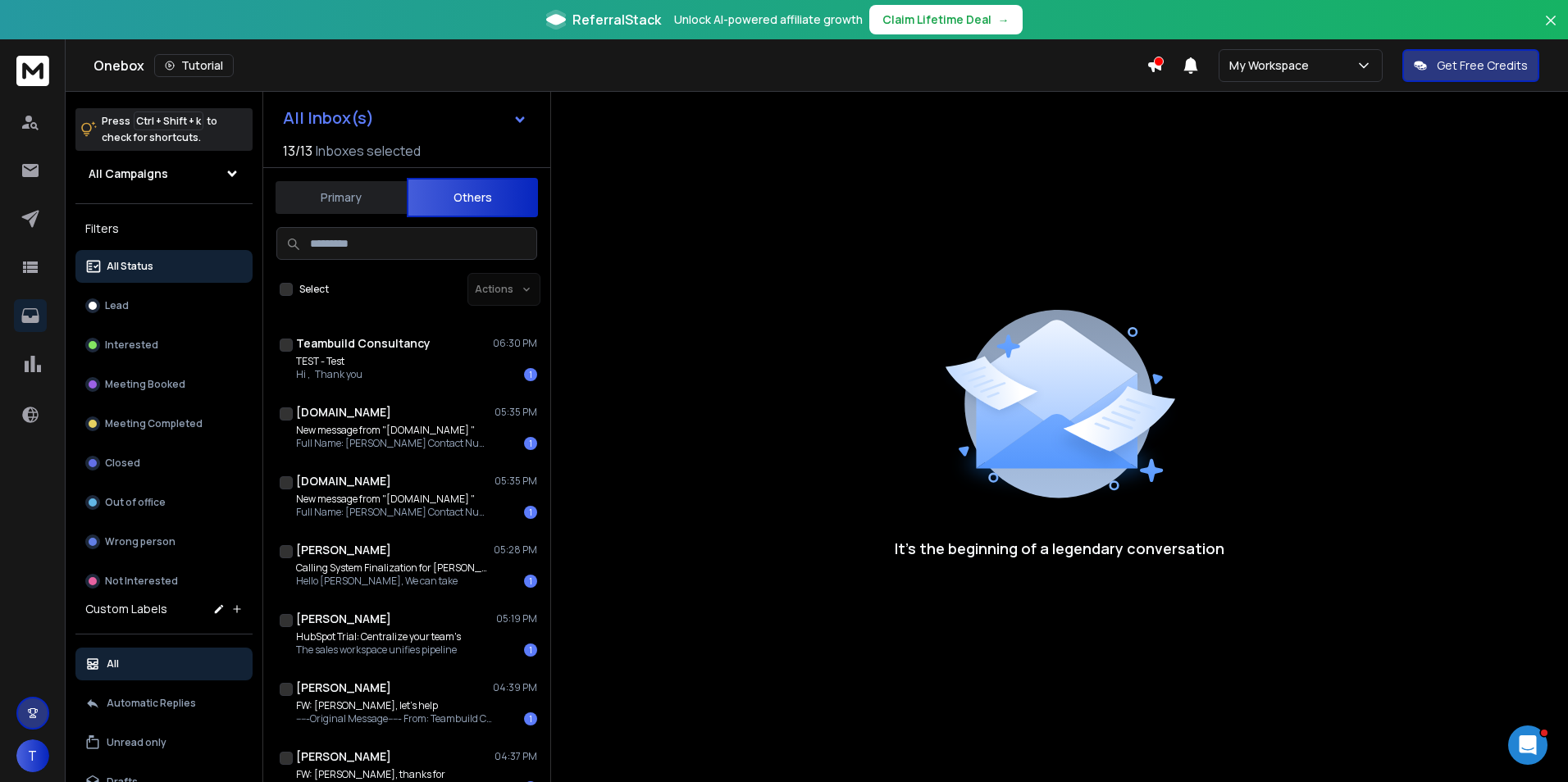
click at [334, 182] on button "Primary" at bounding box center [341, 197] width 131 height 36
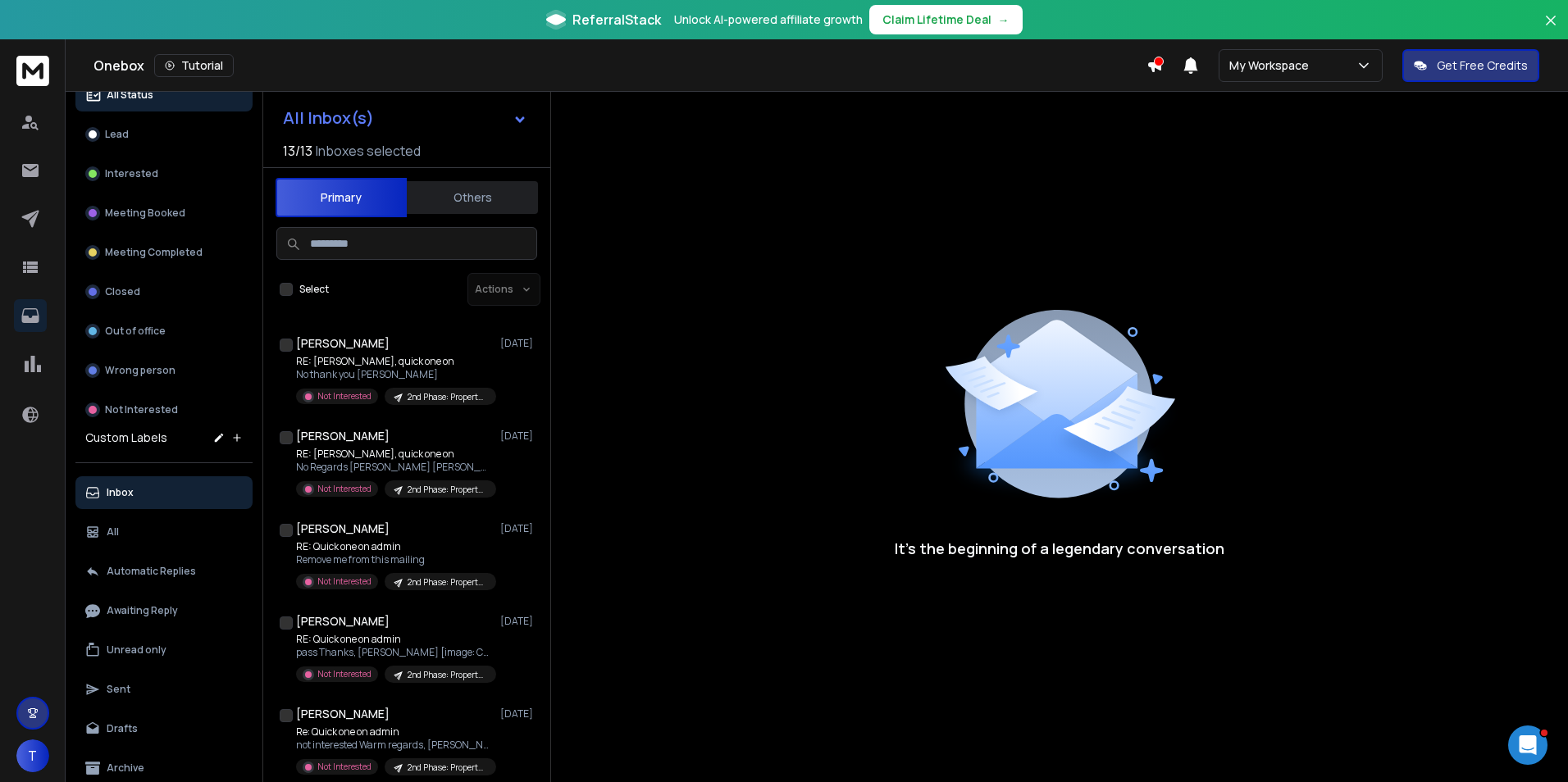
scroll to position [199, 0]
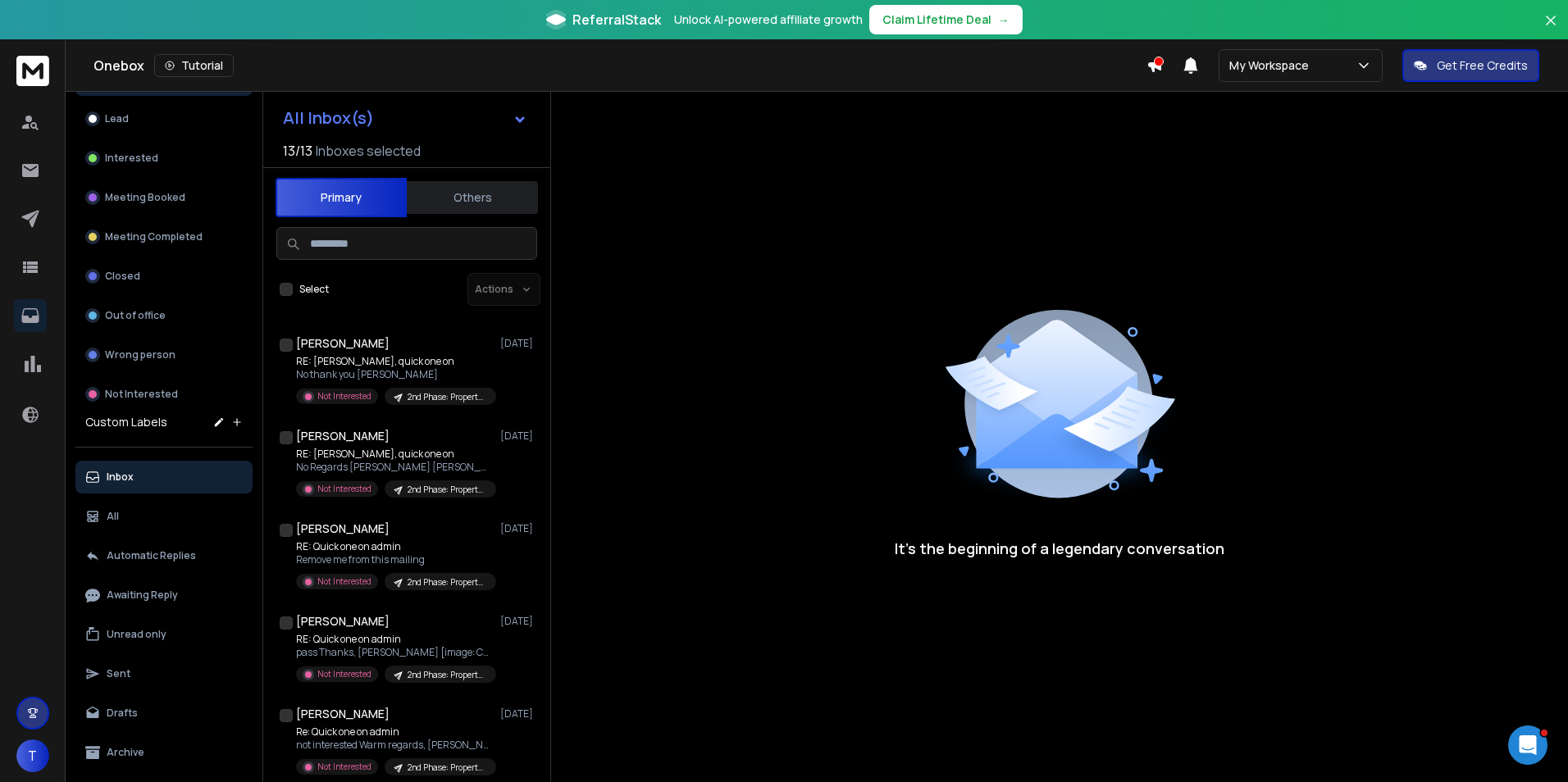
click at [369, 243] on input at bounding box center [406, 243] width 261 height 32
paste input "**********"
type input "**********"
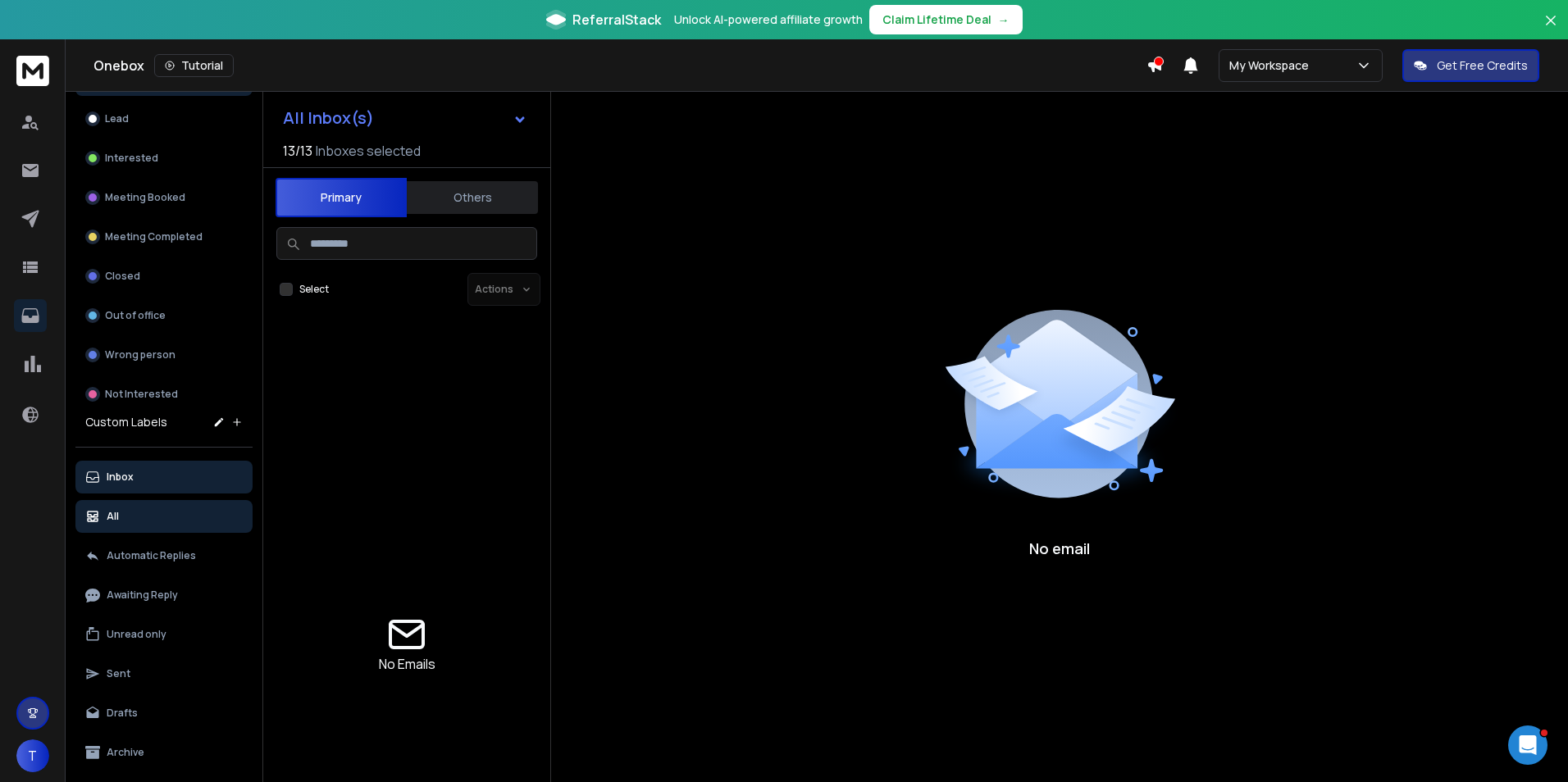
click at [130, 500] on button "All" at bounding box center [164, 516] width 177 height 32
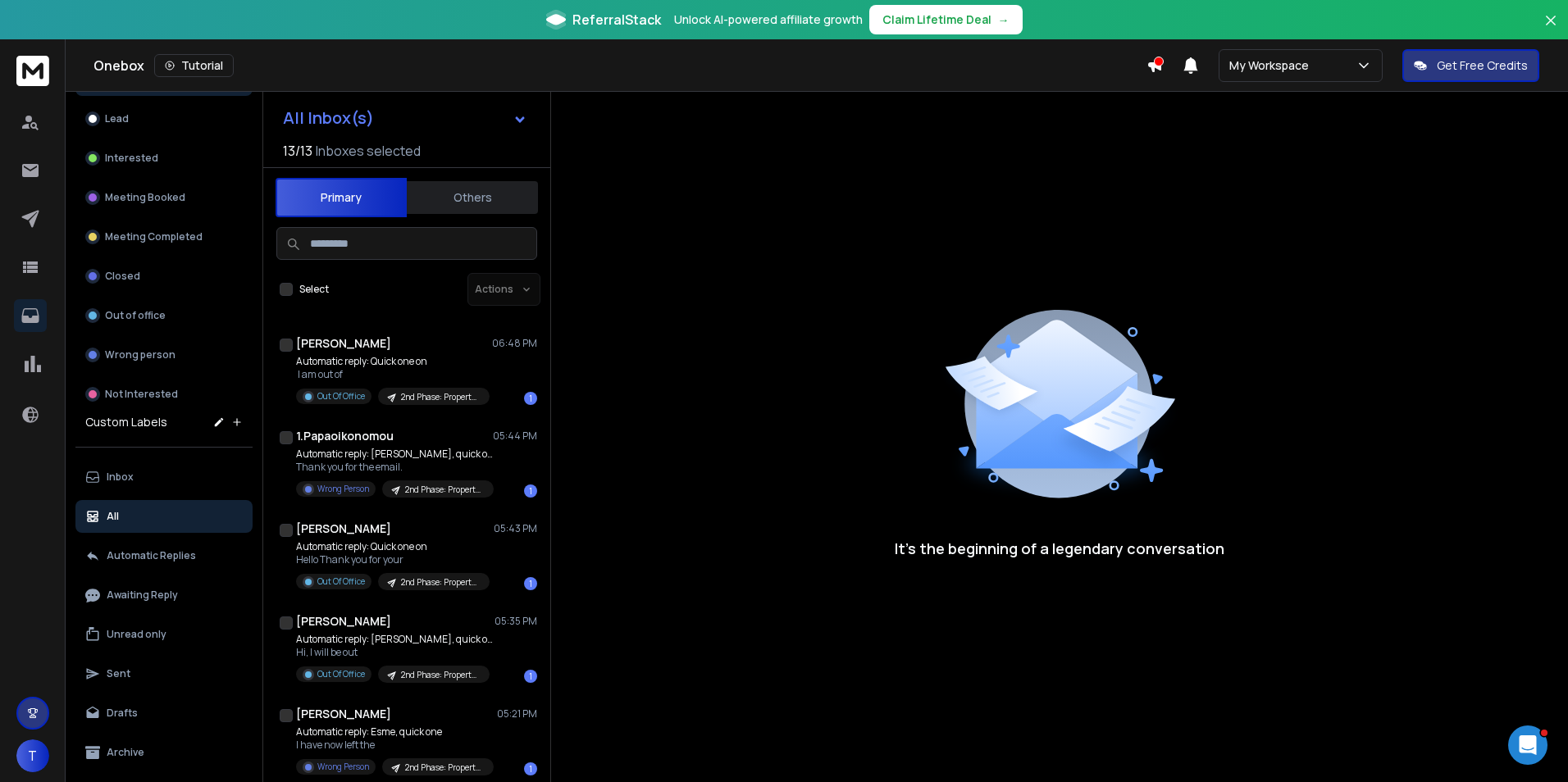
click at [402, 237] on input at bounding box center [406, 243] width 261 height 32
paste input "**********"
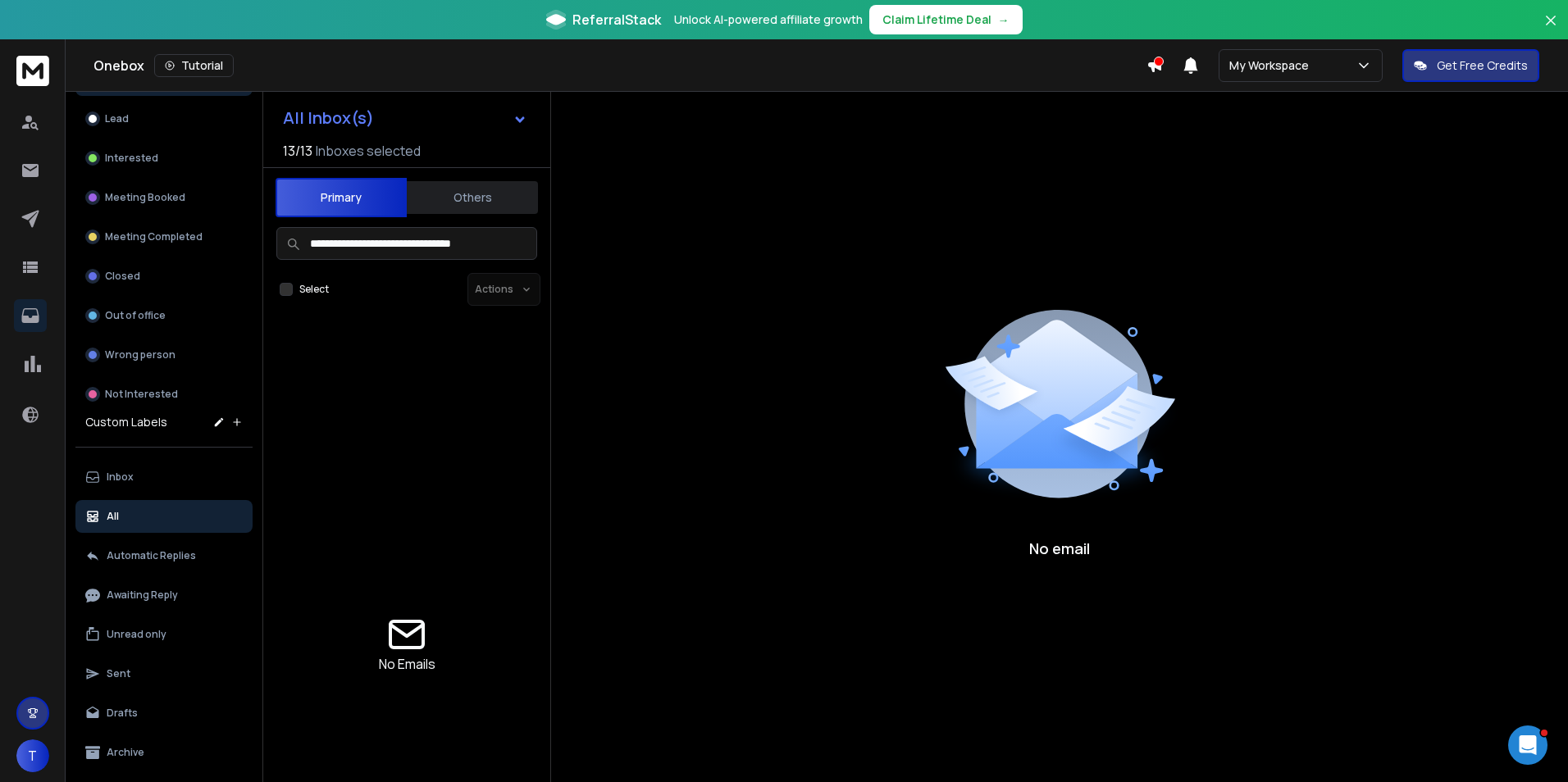
drag, startPoint x: 392, startPoint y: 248, endPoint x: 8, endPoint y: 299, distance: 387.4
click at [19, 288] on div "**********" at bounding box center [784, 456] width 1568 height 834
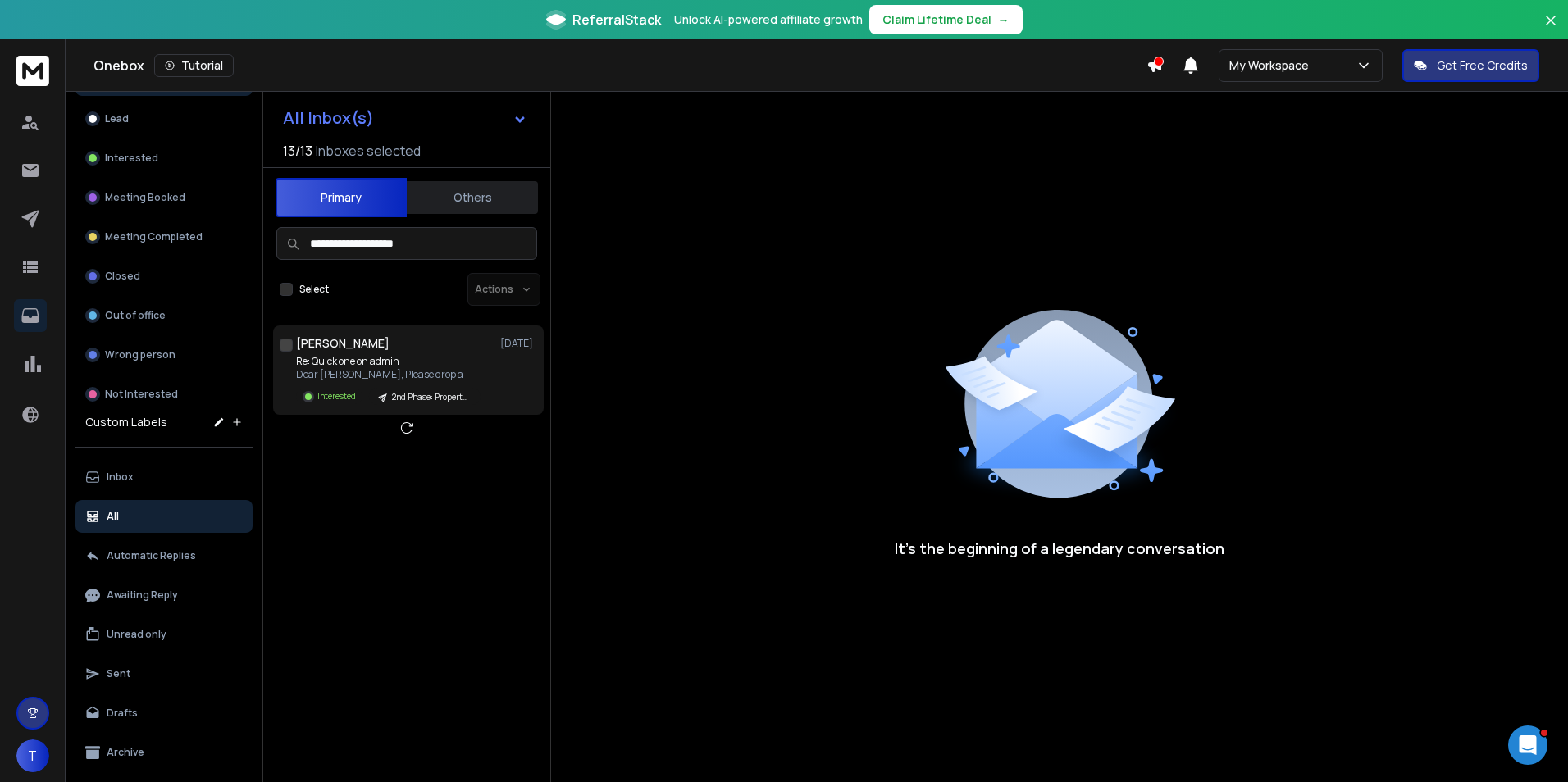
type input "**********"
click at [354, 358] on p "Re: Quick one on admin" at bounding box center [389, 362] width 185 height 13
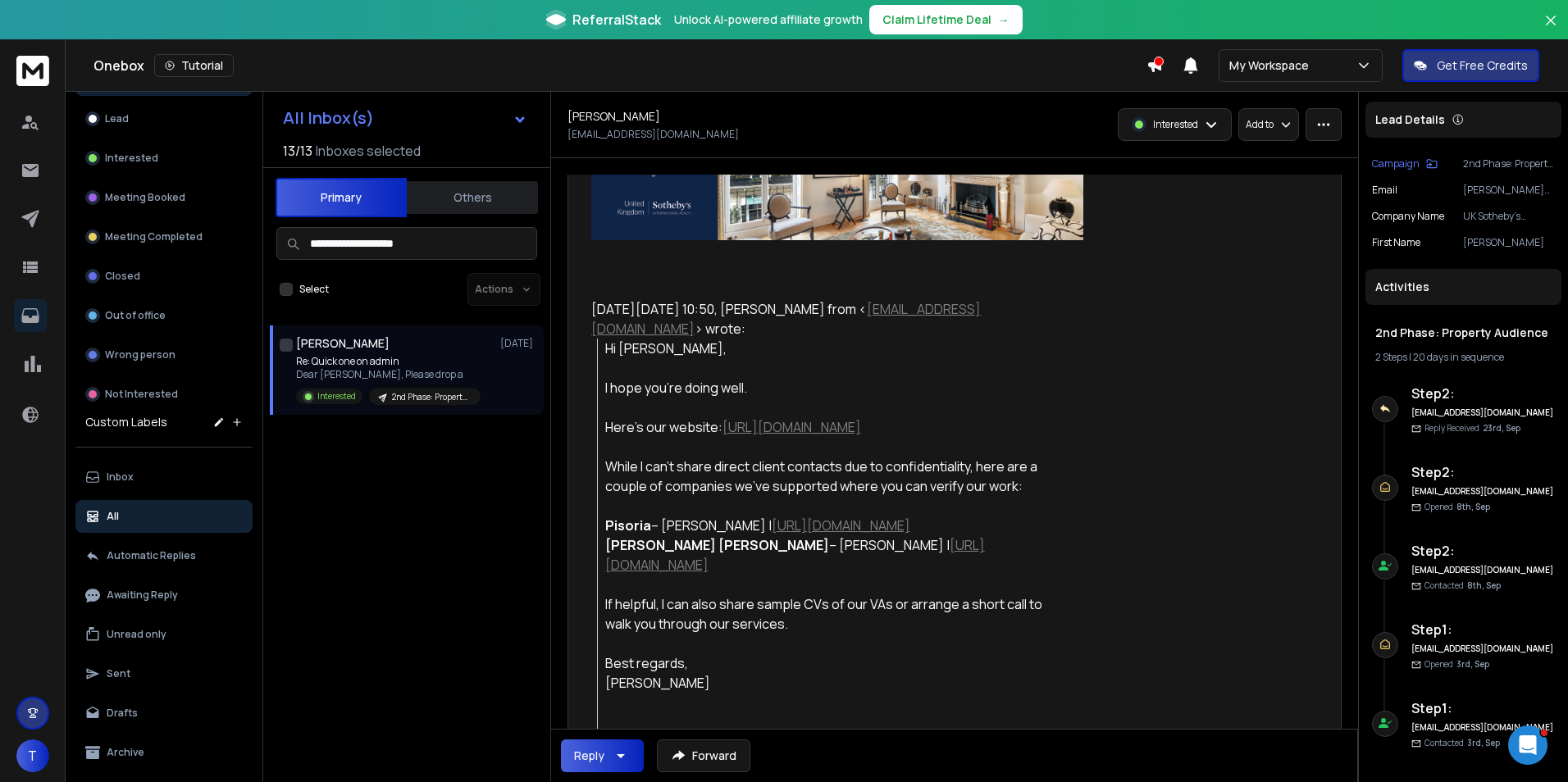
scroll to position [819, 0]
